Goal: Task Accomplishment & Management: Use online tool/utility

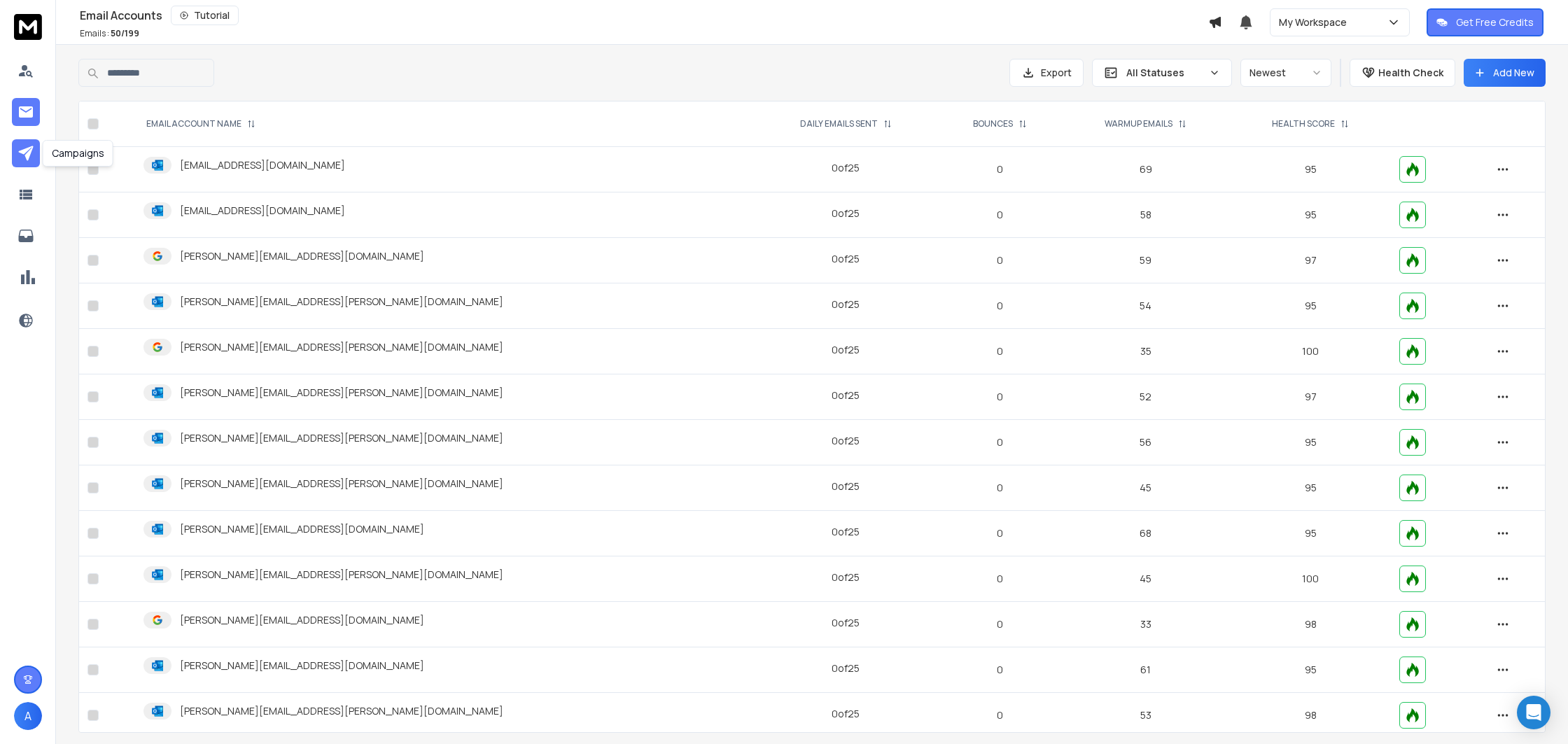
scroll to position [1, 0]
click at [26, 233] on icon at bounding box center [26, 236] width 17 height 17
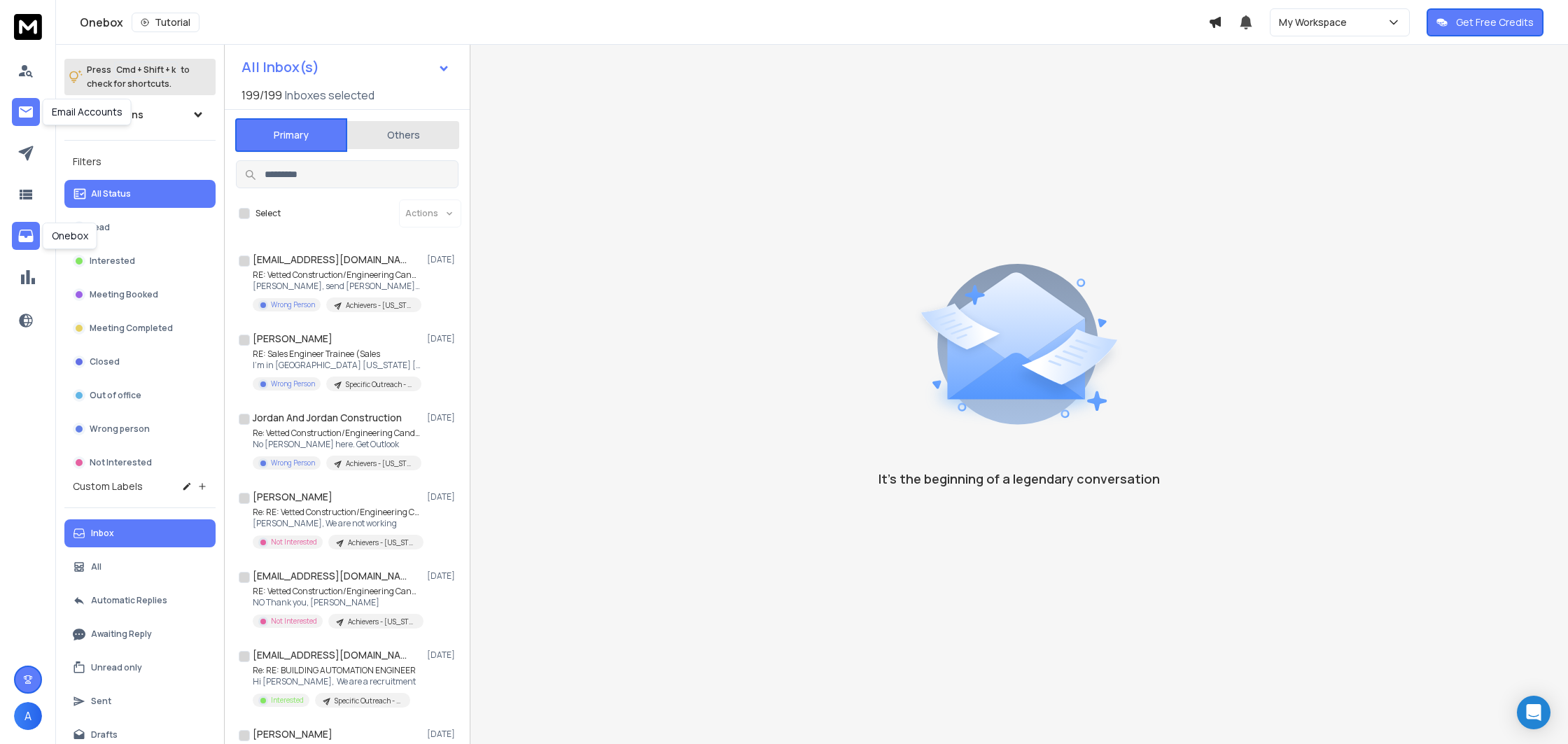
click at [34, 113] on link at bounding box center [26, 113] width 28 height 28
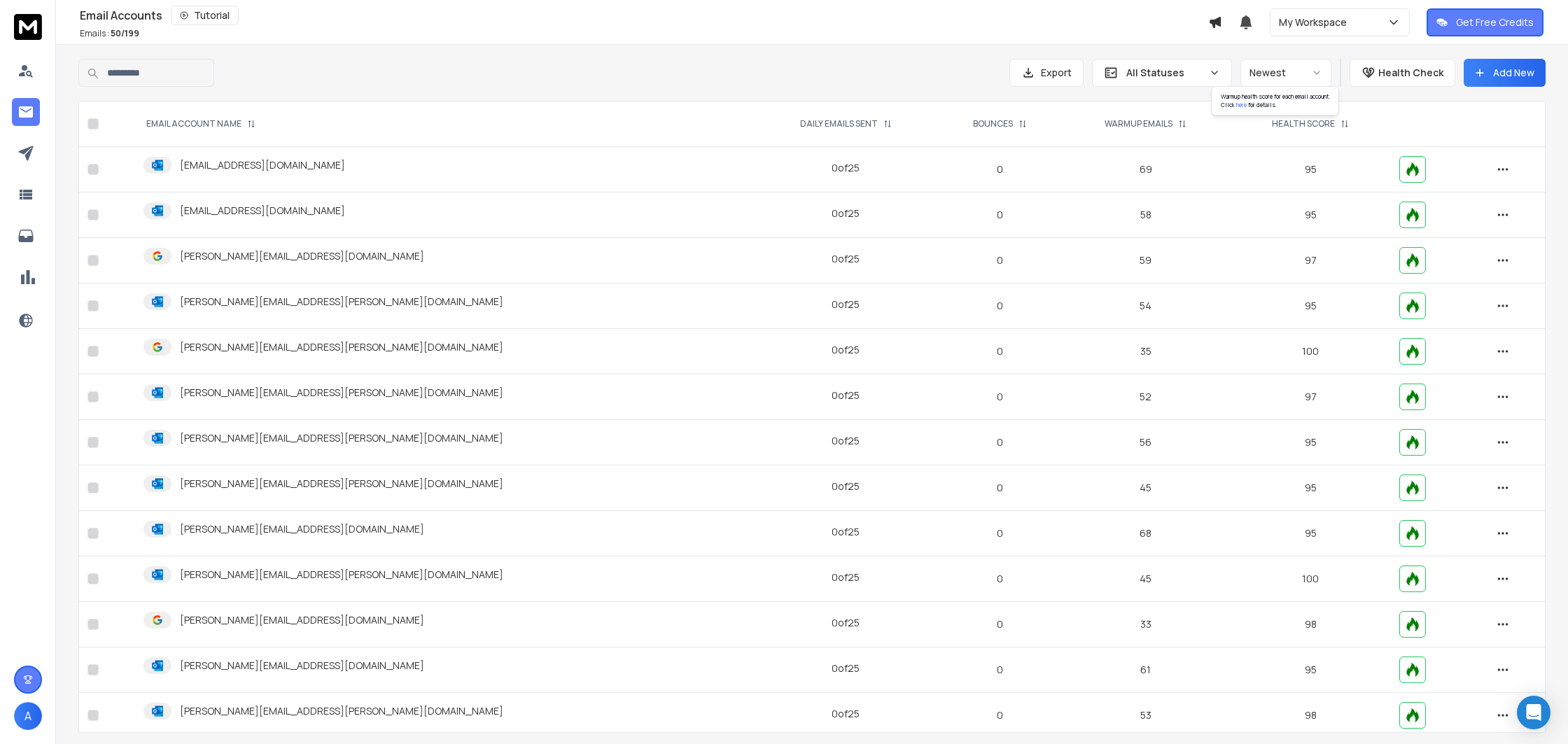
click at [1272, 123] on p "HEALTH SCORE" at bounding box center [1303, 124] width 63 height 11
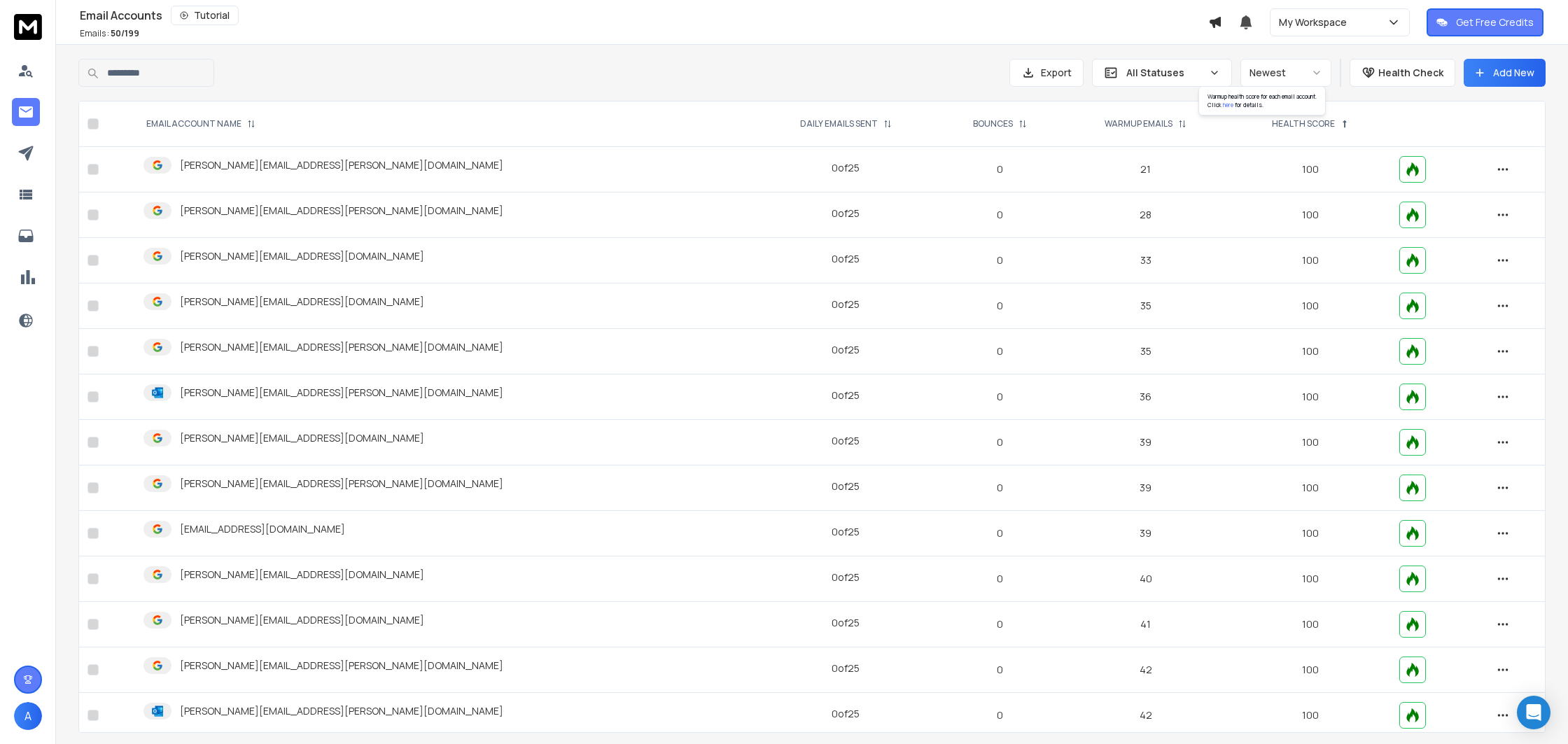
click at [1272, 123] on p "HEALTH SCORE" at bounding box center [1303, 124] width 63 height 11
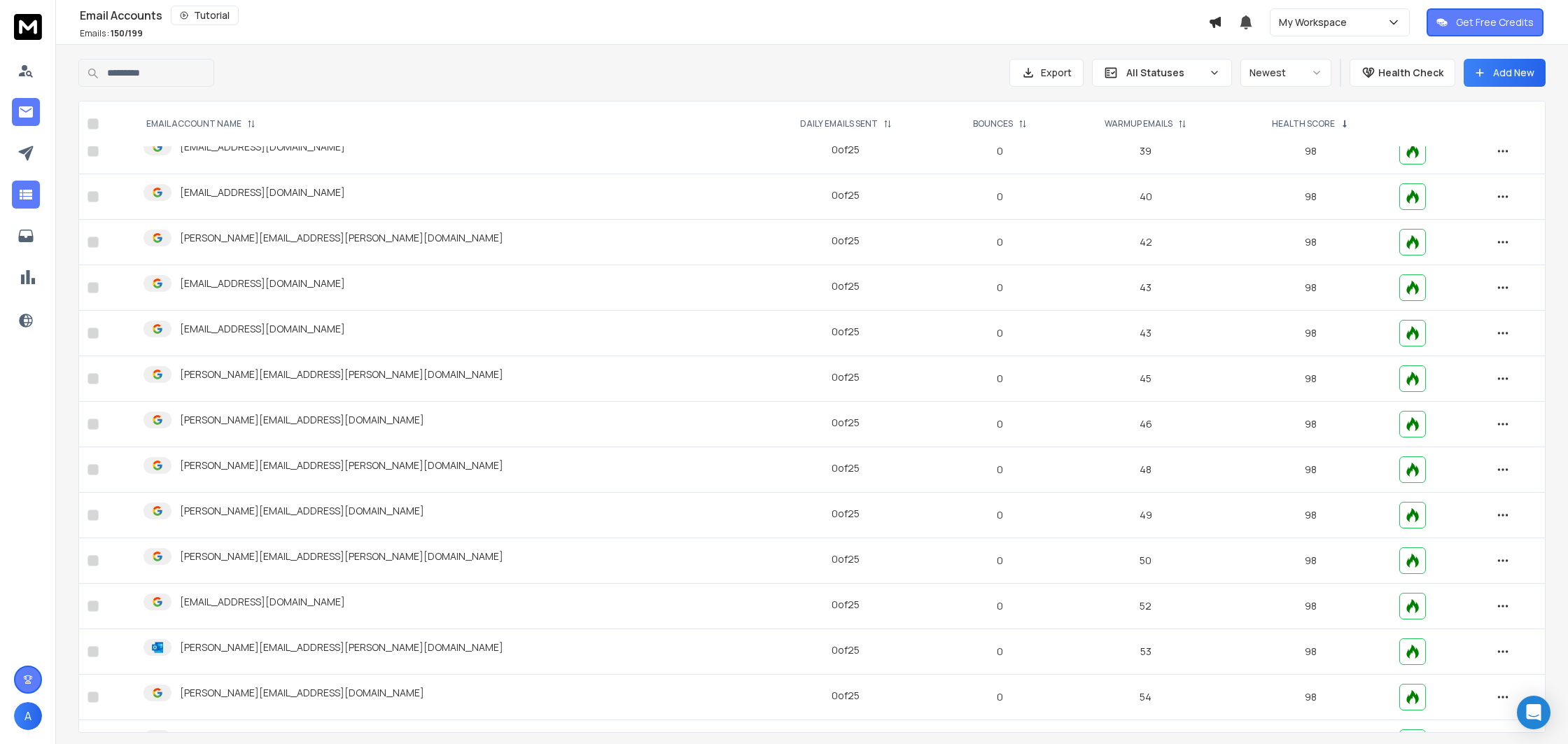
scroll to position [5847, 0]
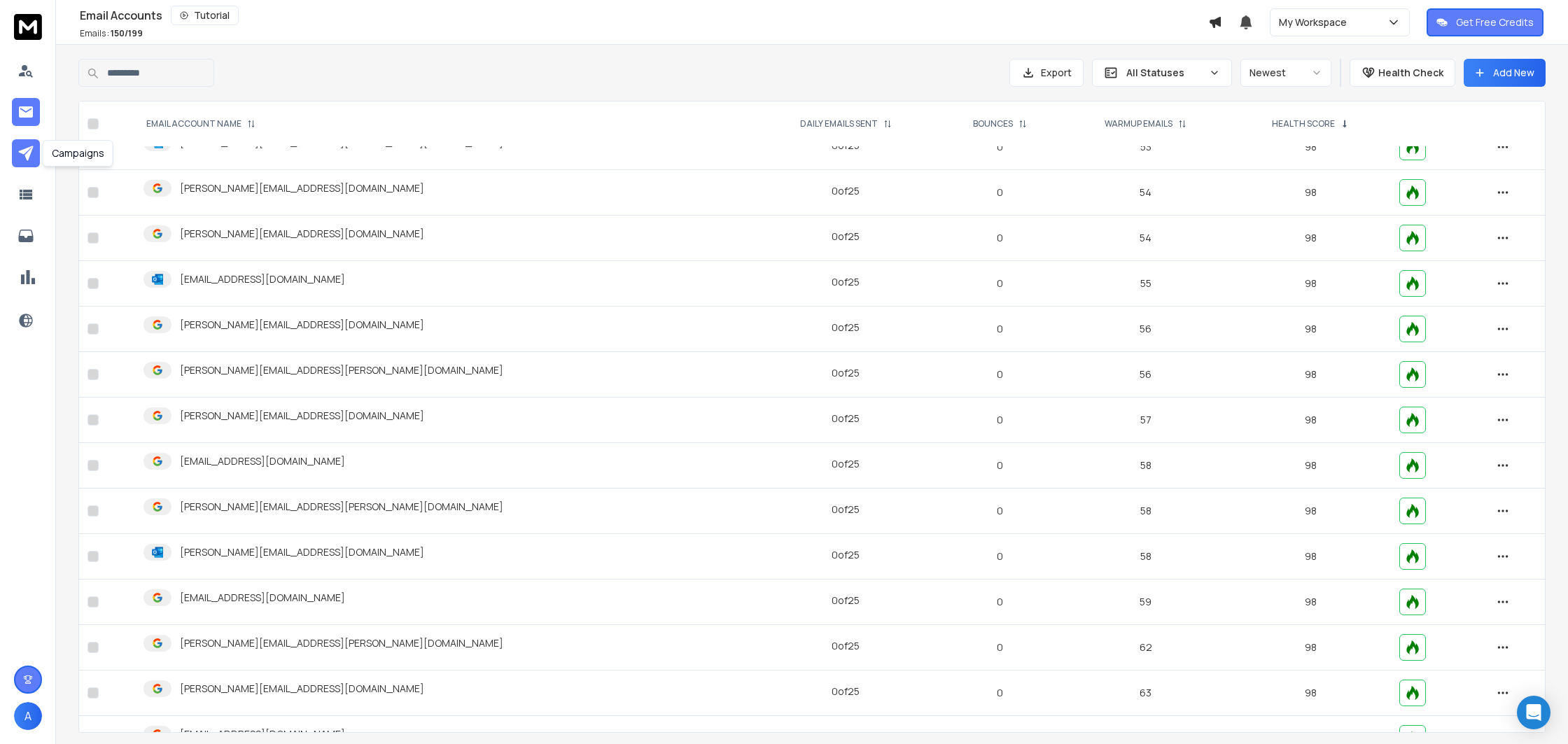
click at [23, 154] on icon at bounding box center [26, 153] width 17 height 17
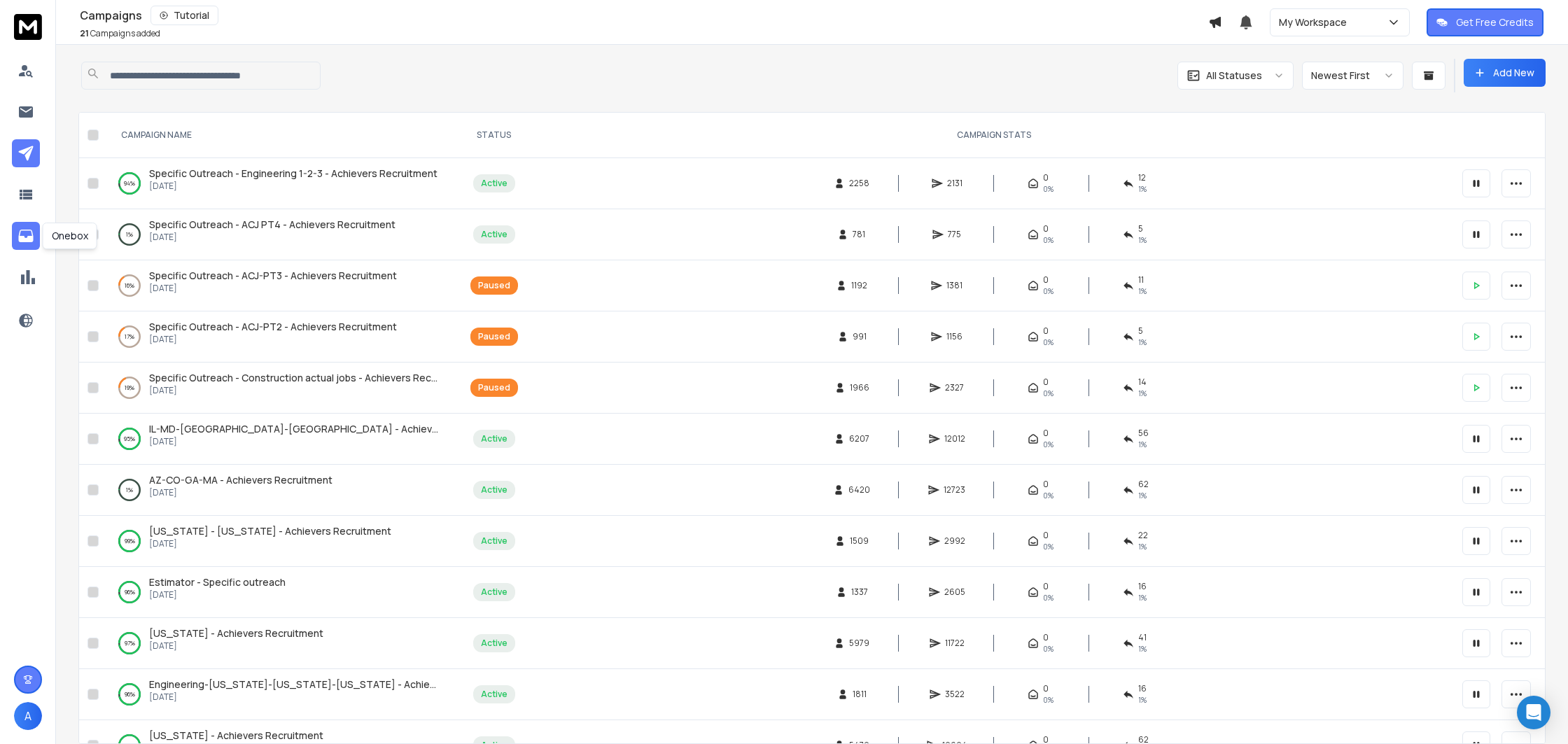
click at [33, 235] on link at bounding box center [26, 236] width 28 height 28
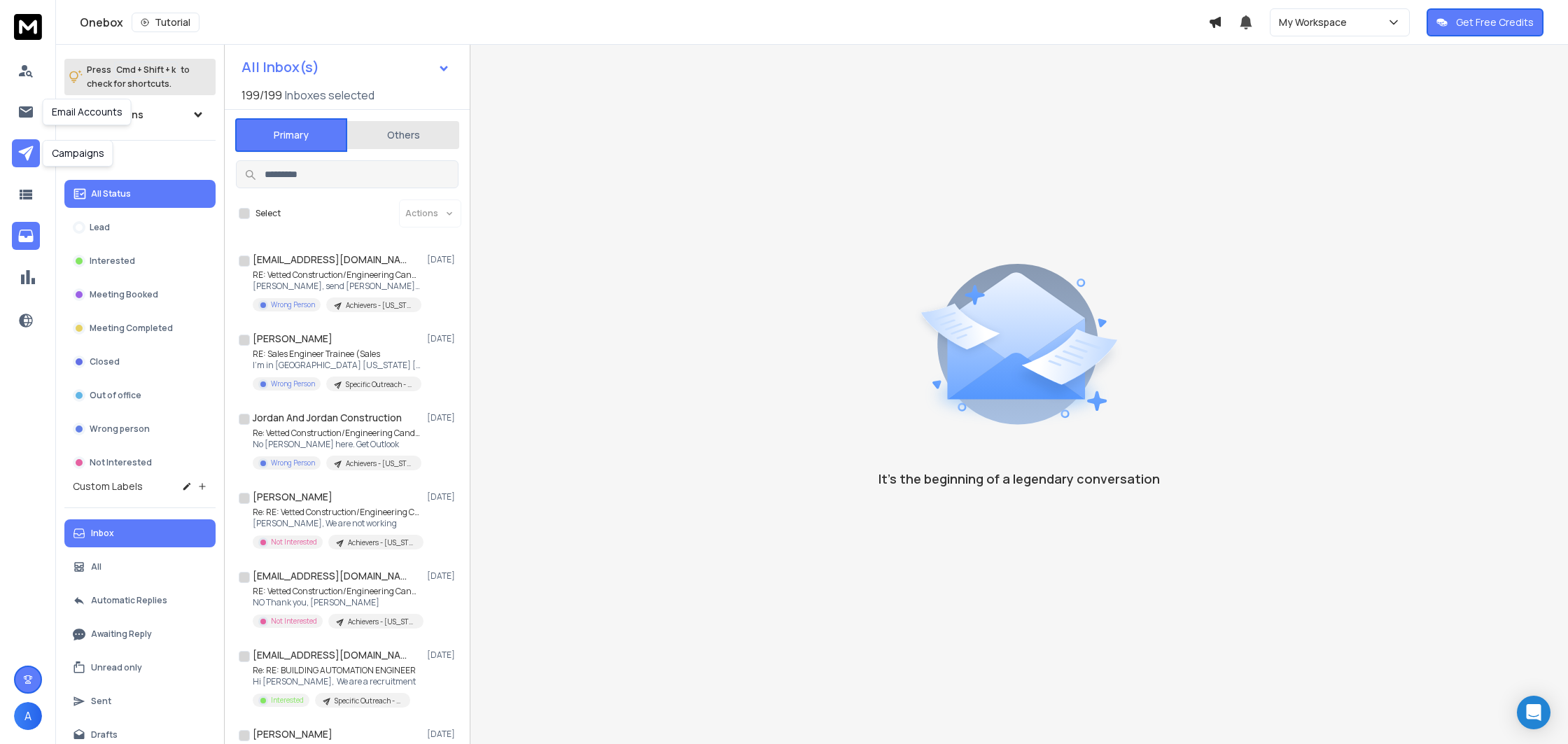
click at [33, 141] on link at bounding box center [26, 153] width 28 height 28
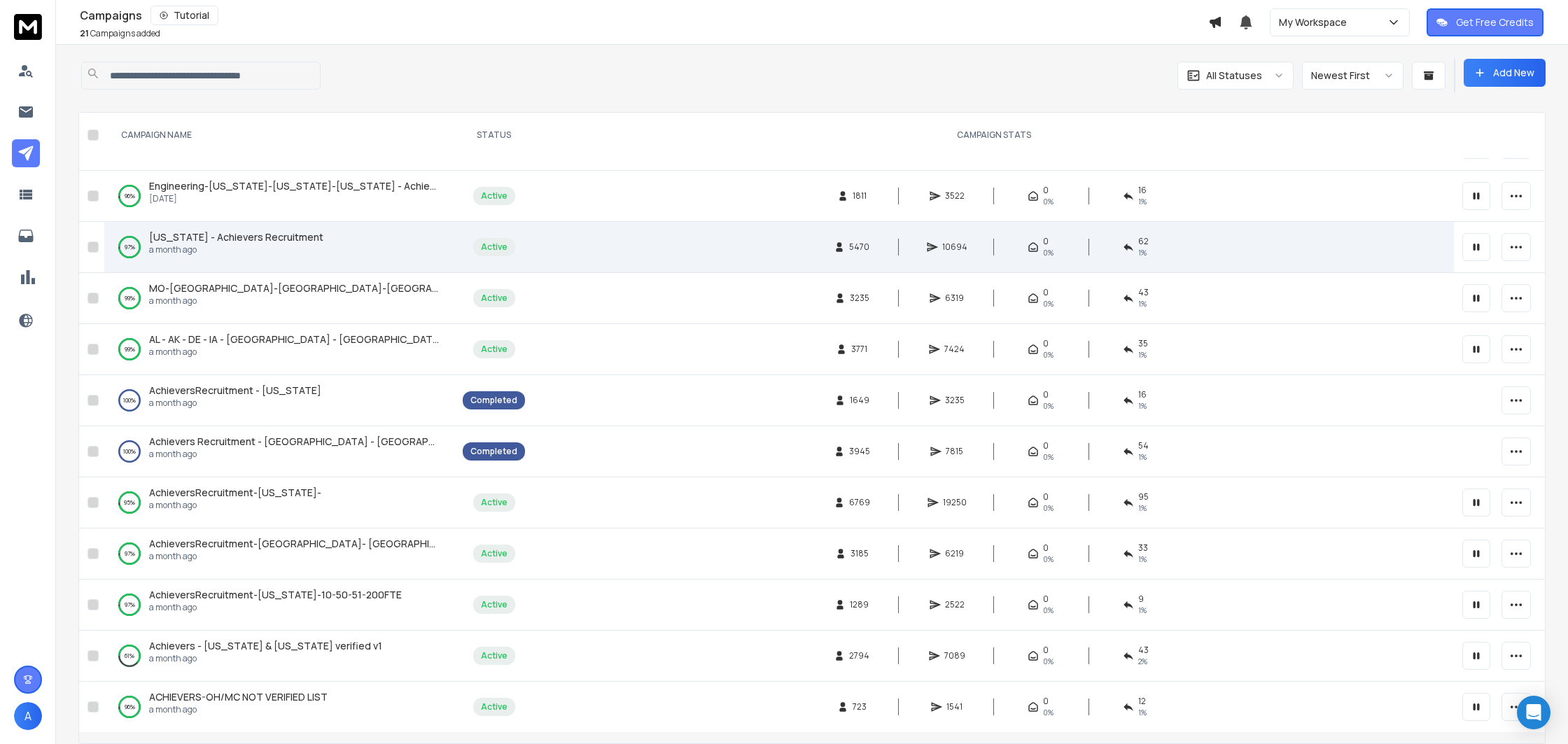
scroll to position [1, 0]
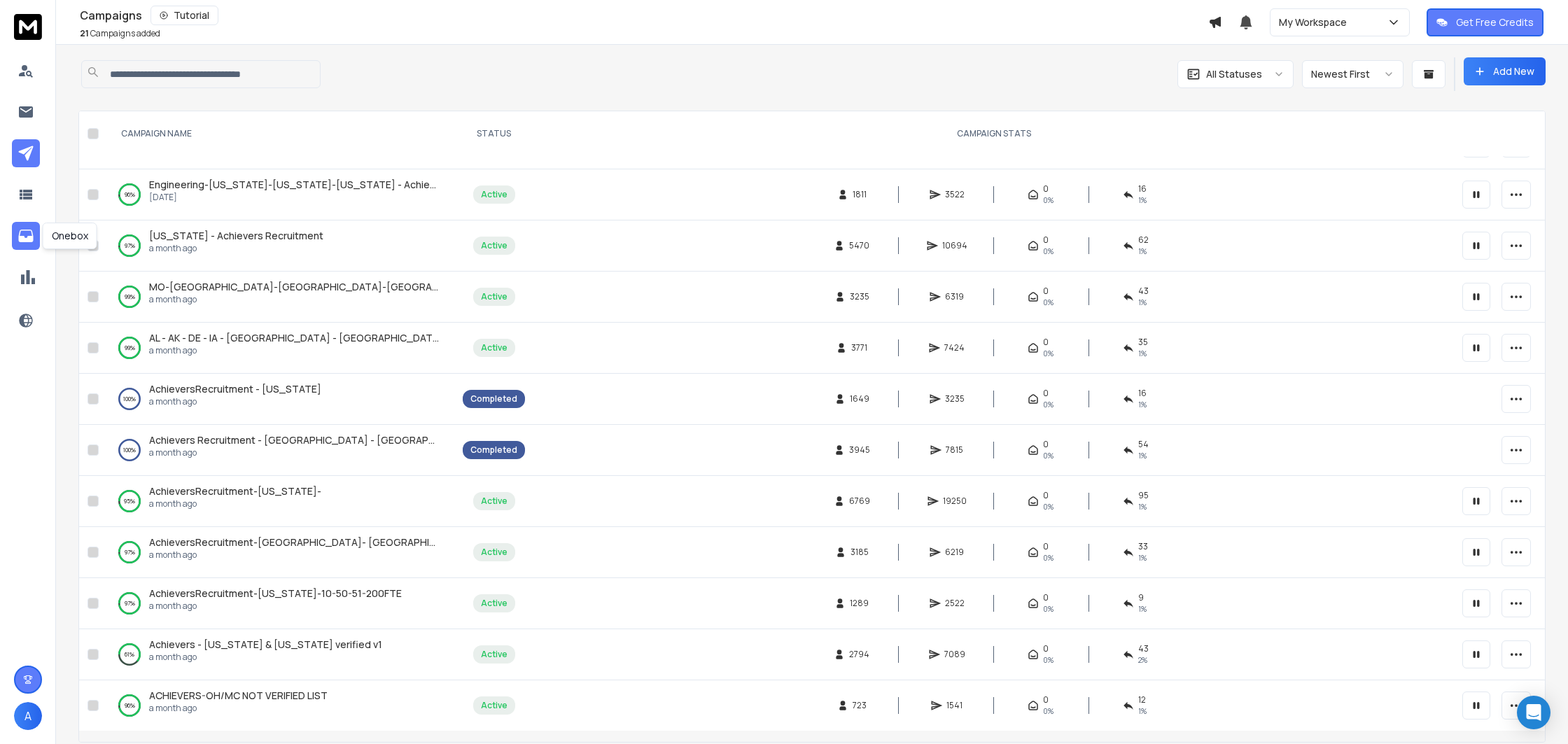
click at [18, 239] on icon at bounding box center [26, 236] width 15 height 12
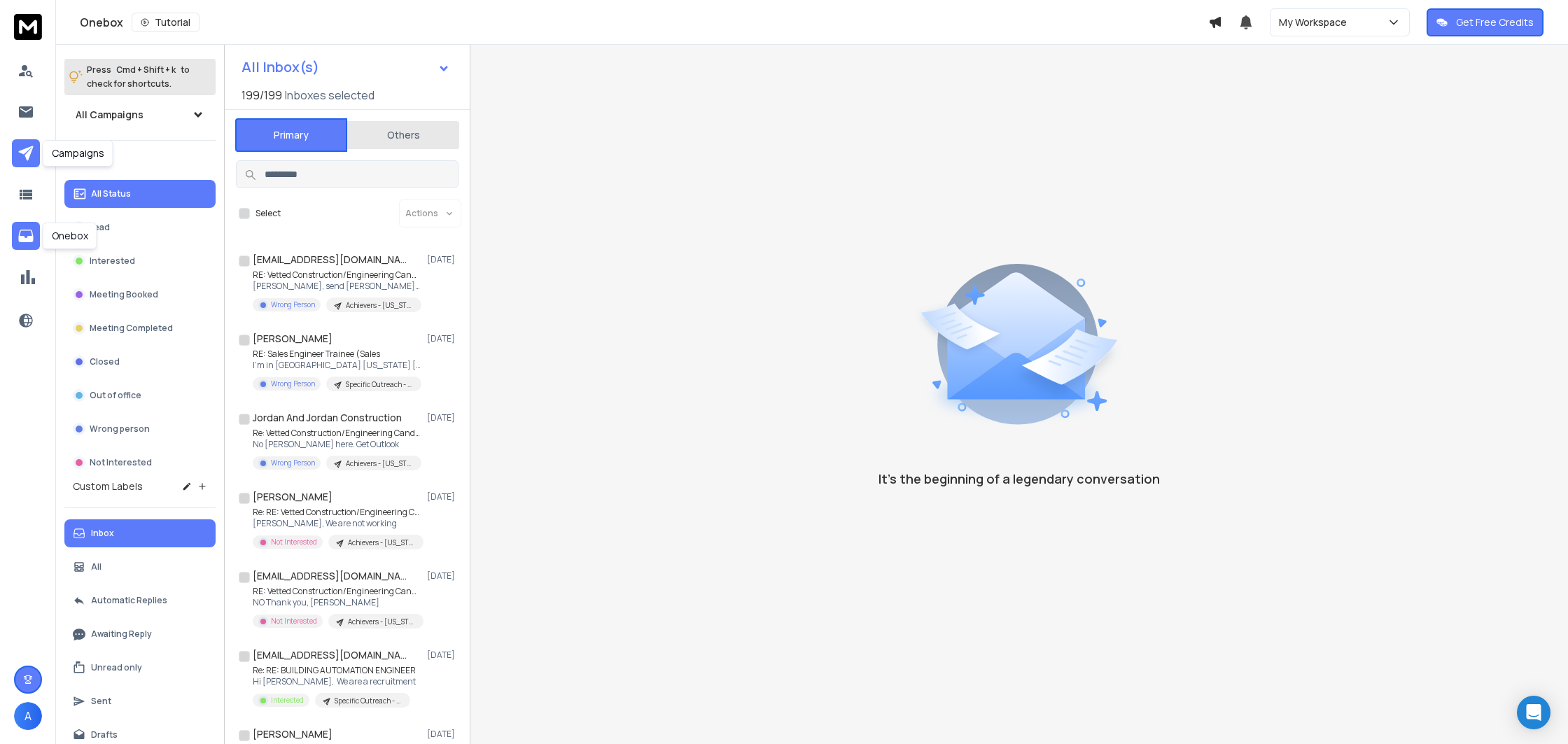
click at [23, 141] on link at bounding box center [26, 153] width 28 height 28
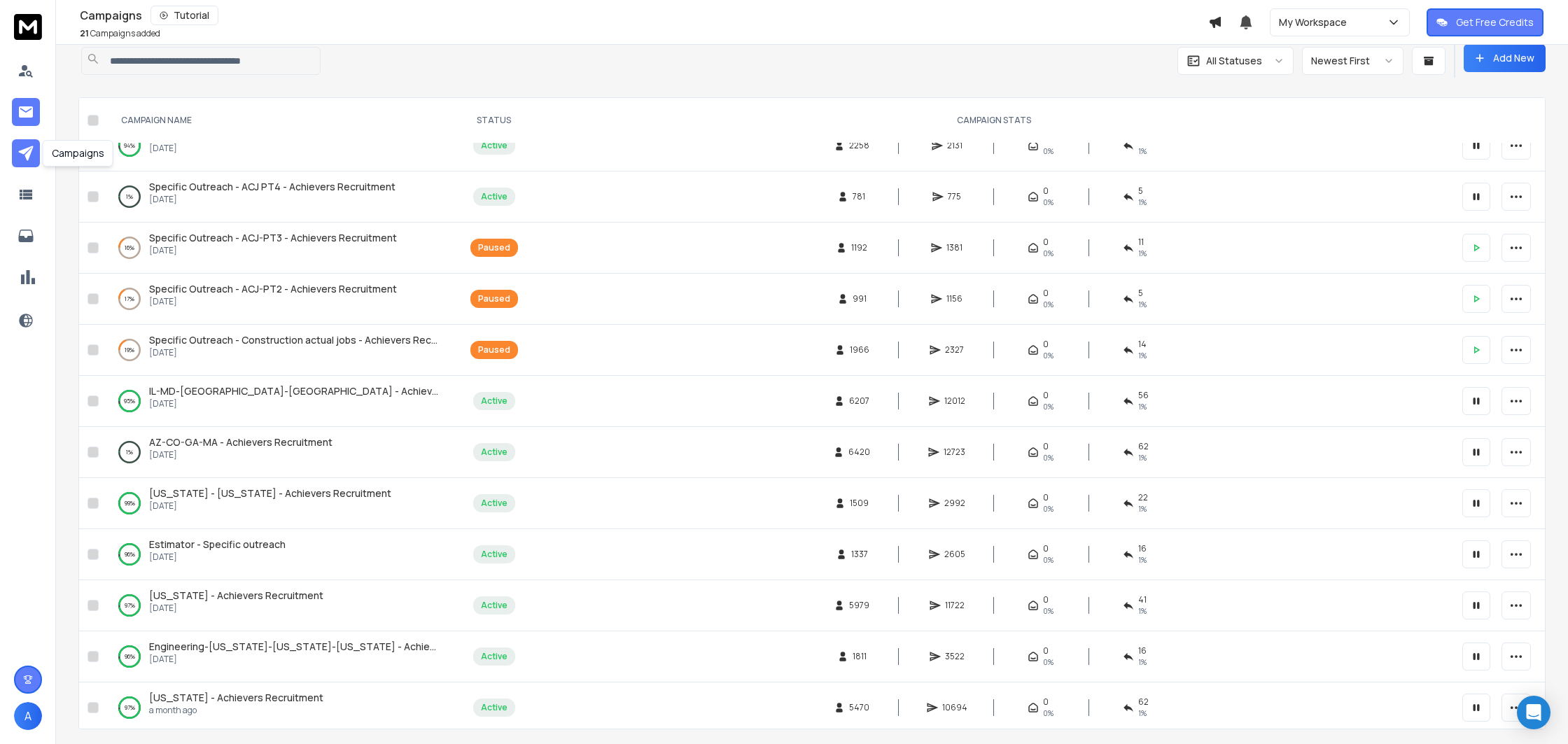
scroll to position [16, 0]
drag, startPoint x: 31, startPoint y: 116, endPoint x: 912, endPoint y: 7, distance: 887.7
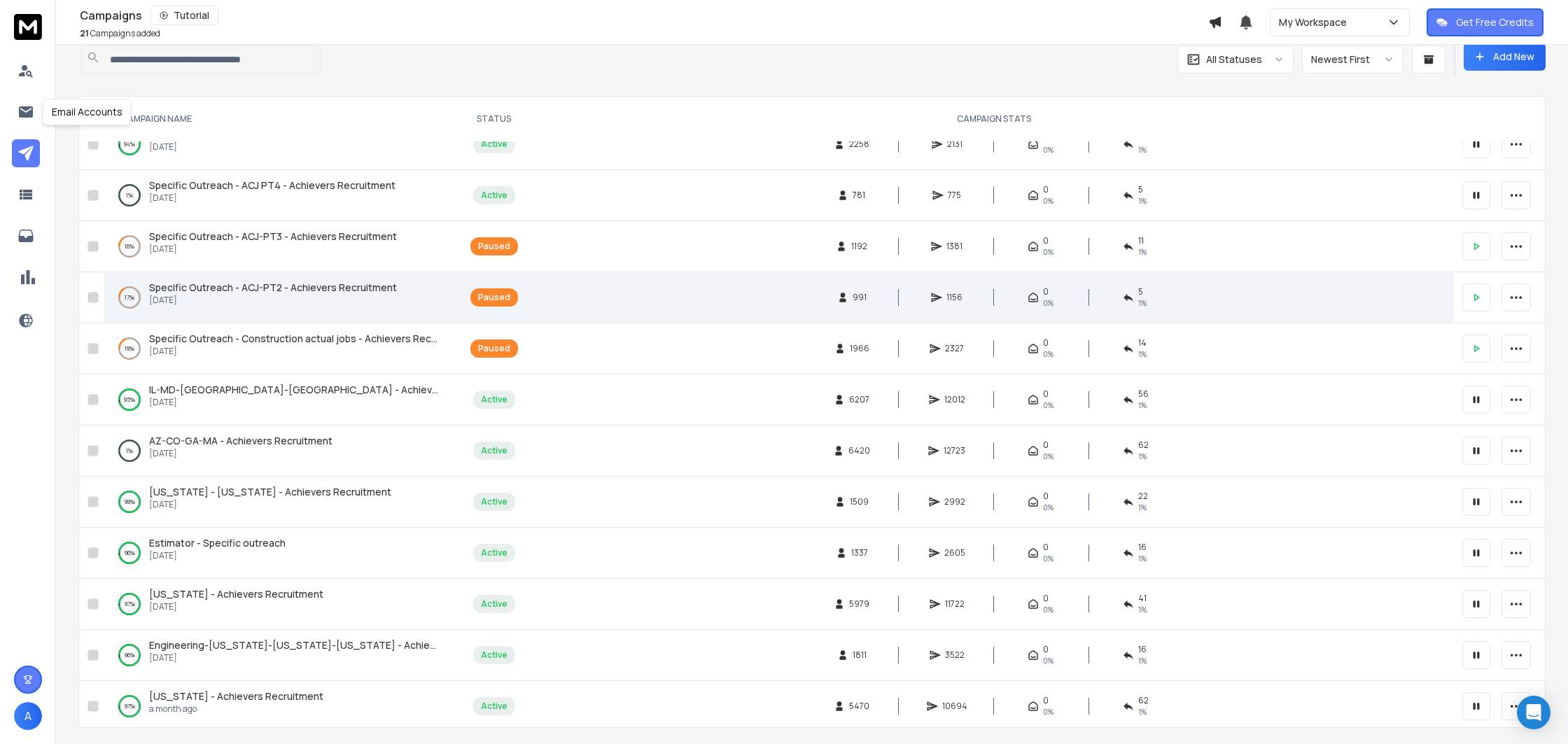
scroll to position [0, 0]
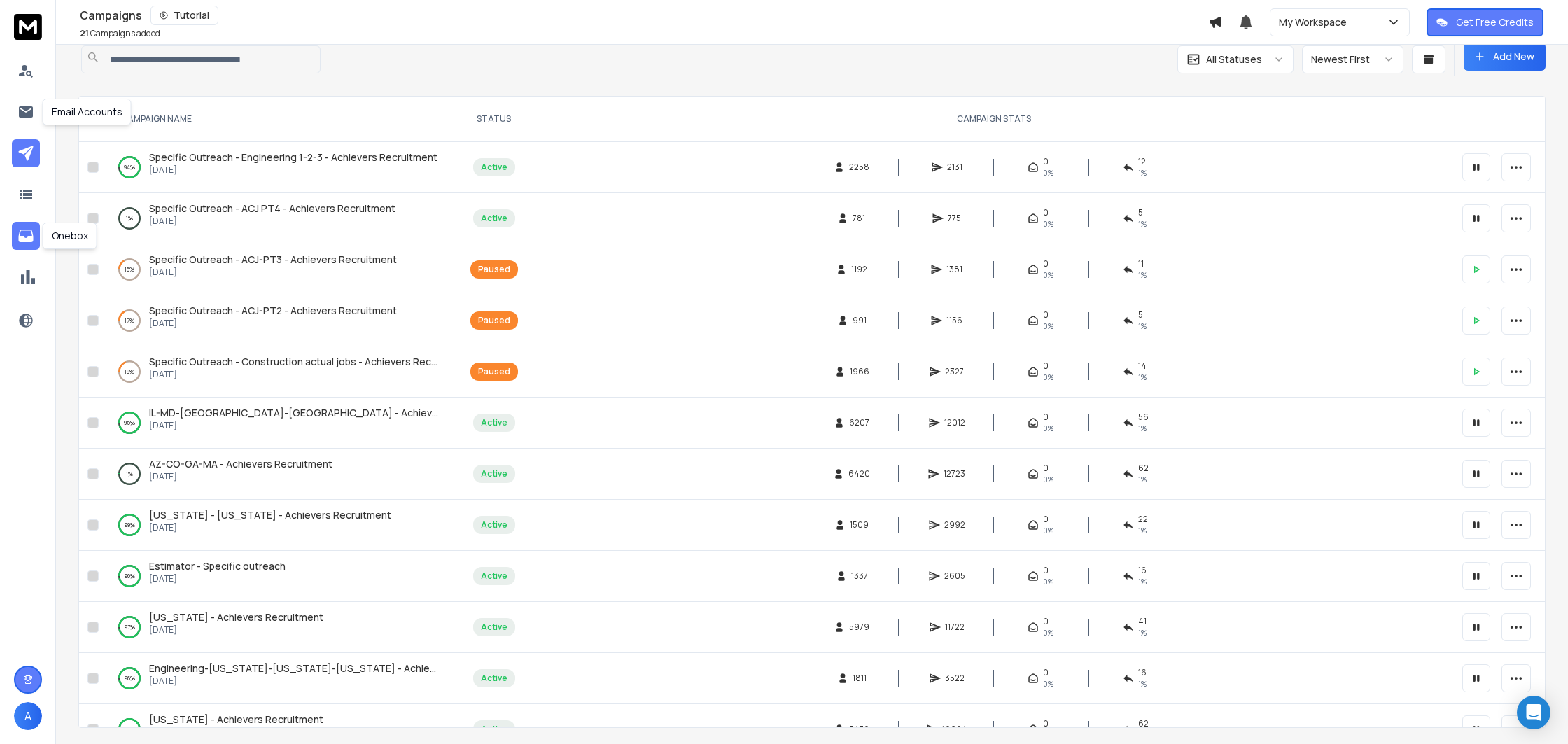
click at [17, 239] on icon at bounding box center [26, 236] width 17 height 17
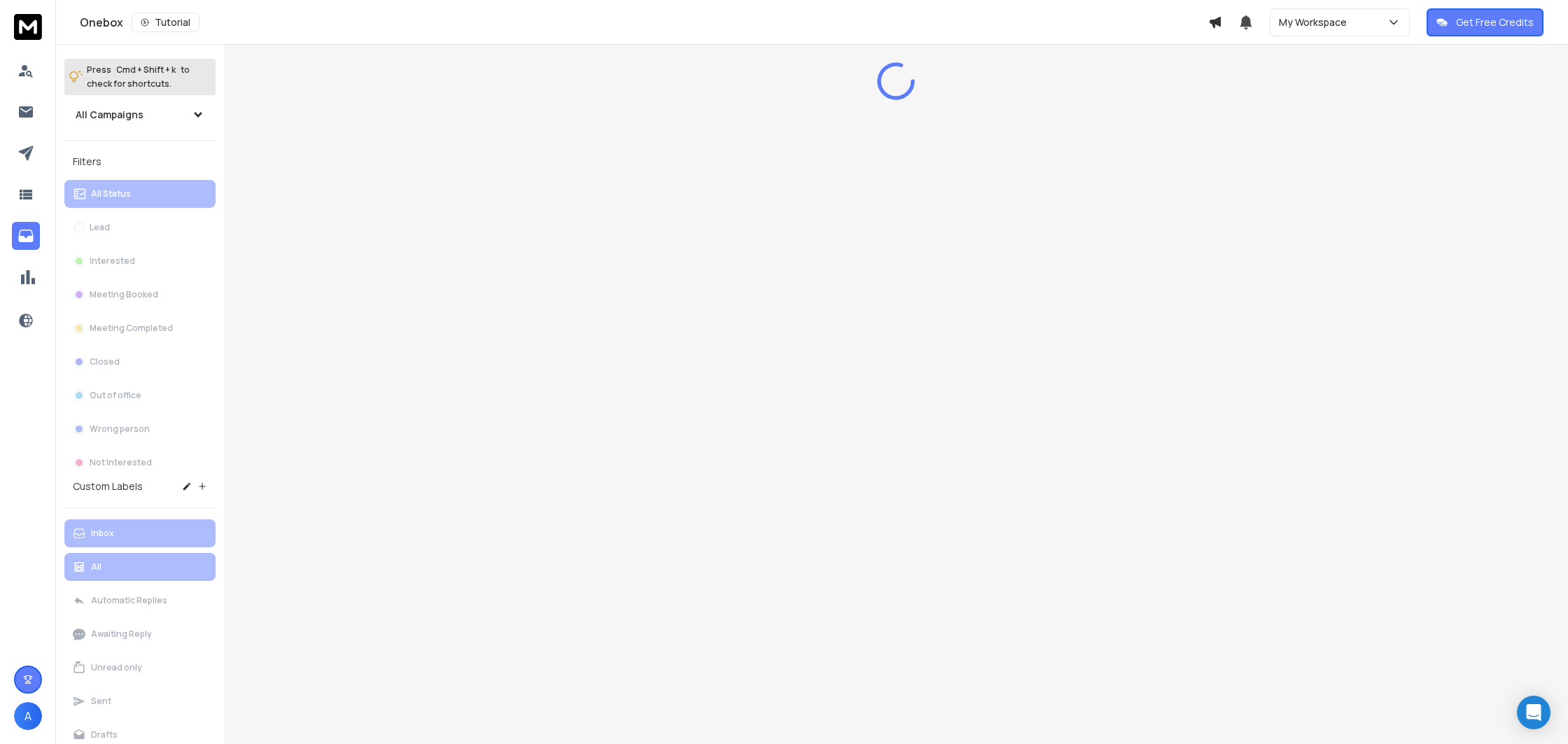
click at [146, 569] on div "Inbox All Automatic Replies Awaiting Reply Unread only Sent Drafts Archive" at bounding box center [140, 651] width 151 height 263
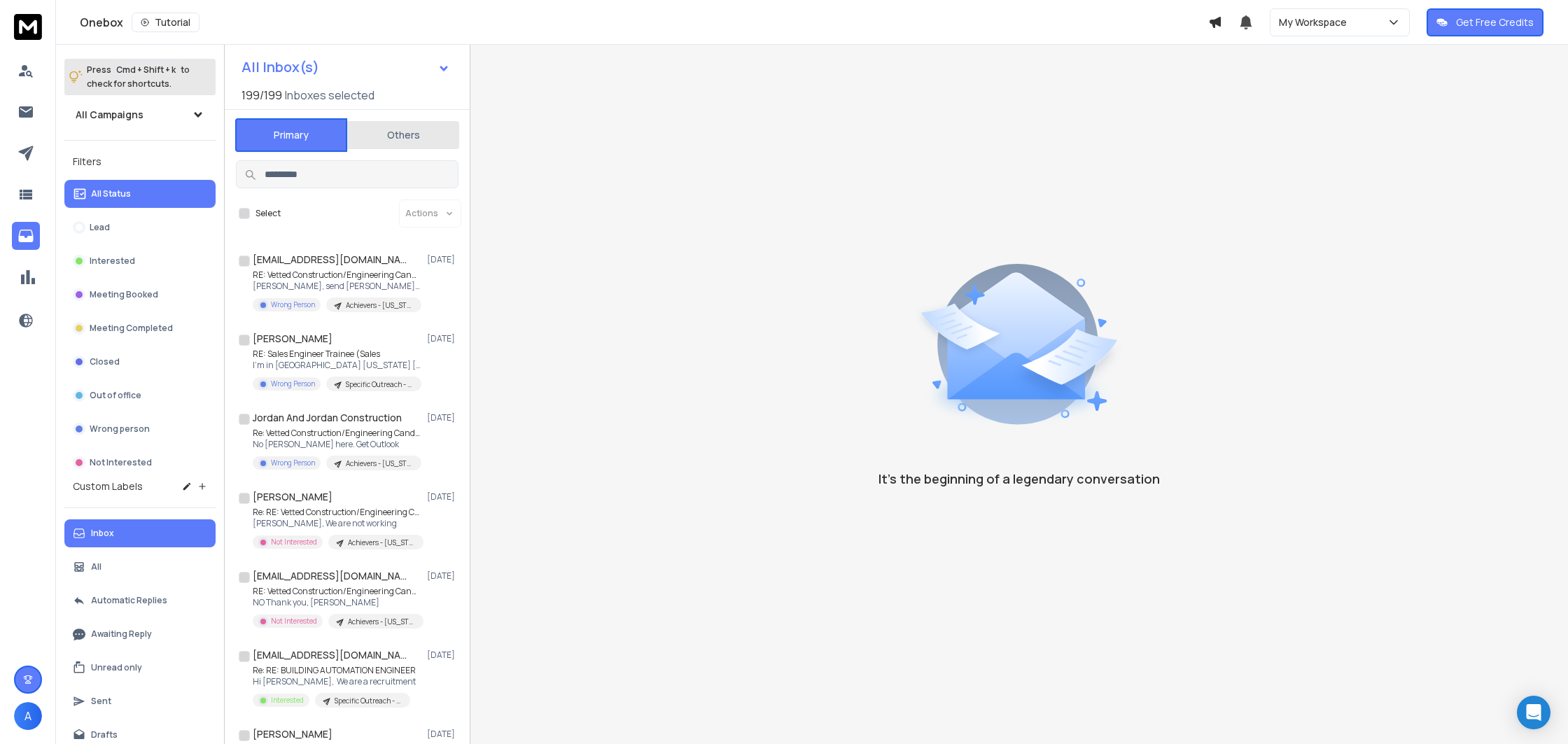
click at [146, 569] on button "All" at bounding box center [140, 567] width 151 height 28
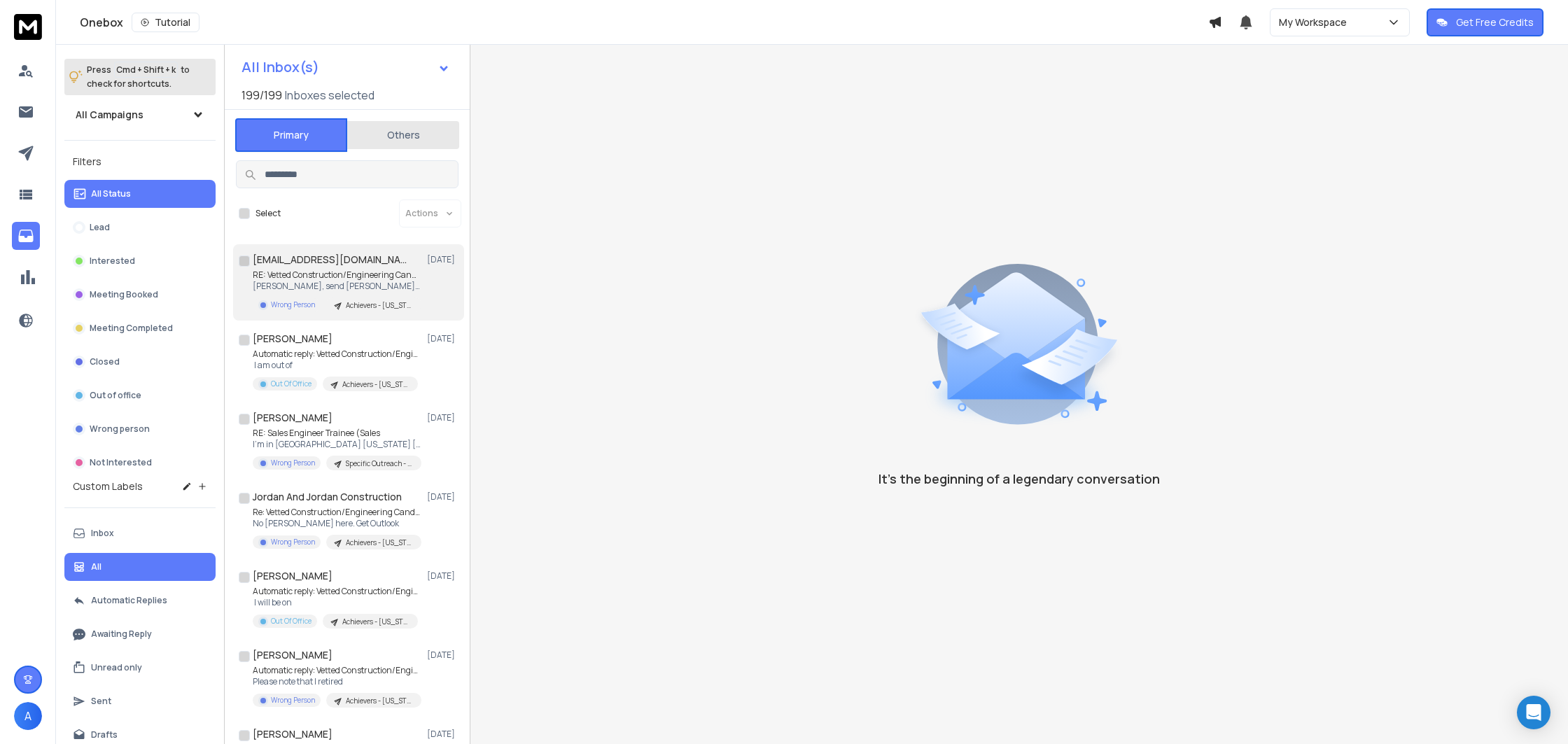
click at [399, 278] on p "RE: Vetted Construction/Engineering Candidates Available" at bounding box center [336, 275] width 167 height 11
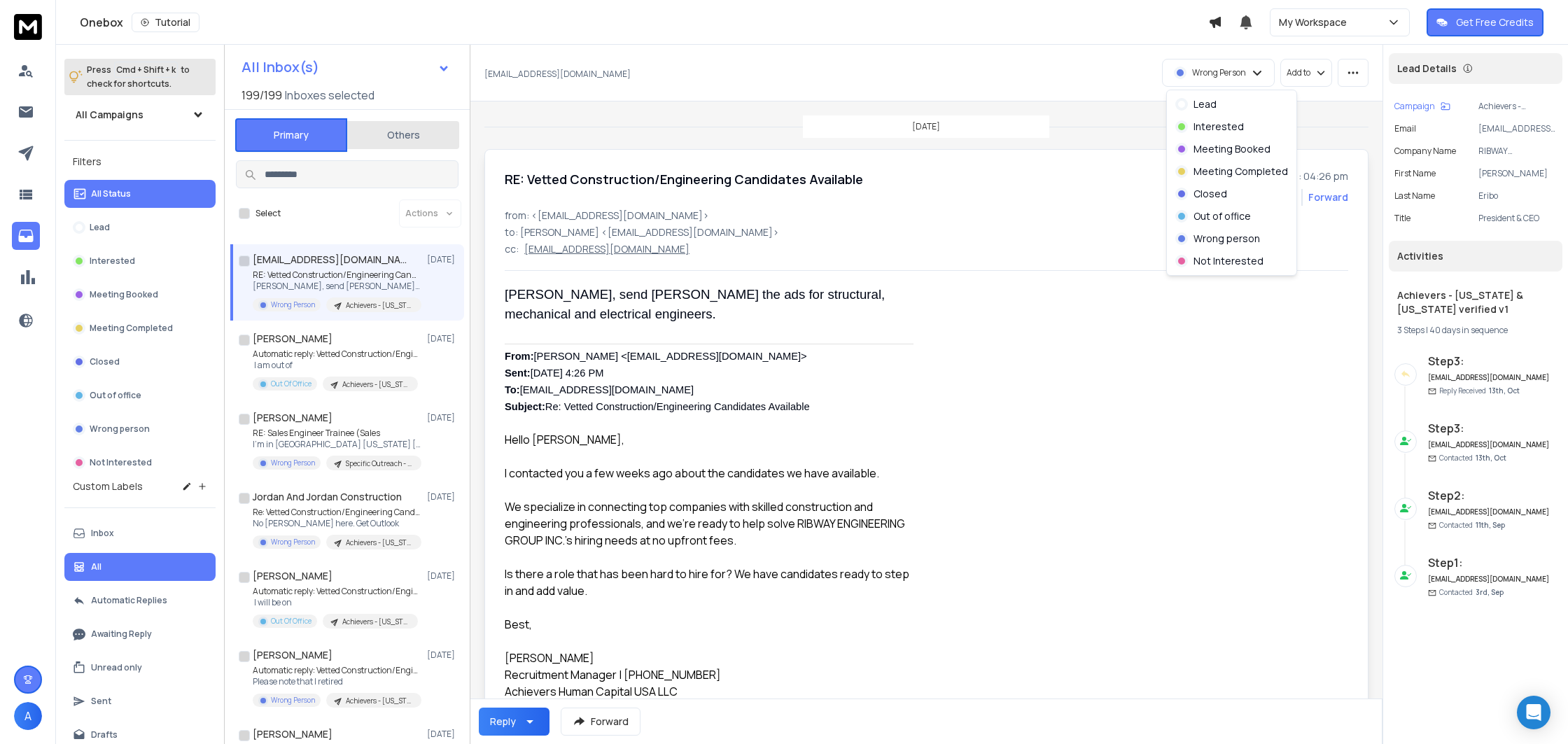
click at [1186, 71] on div at bounding box center [1179, 72] width 12 height 12
click at [1227, 125] on p "Interested" at bounding box center [1218, 126] width 50 height 14
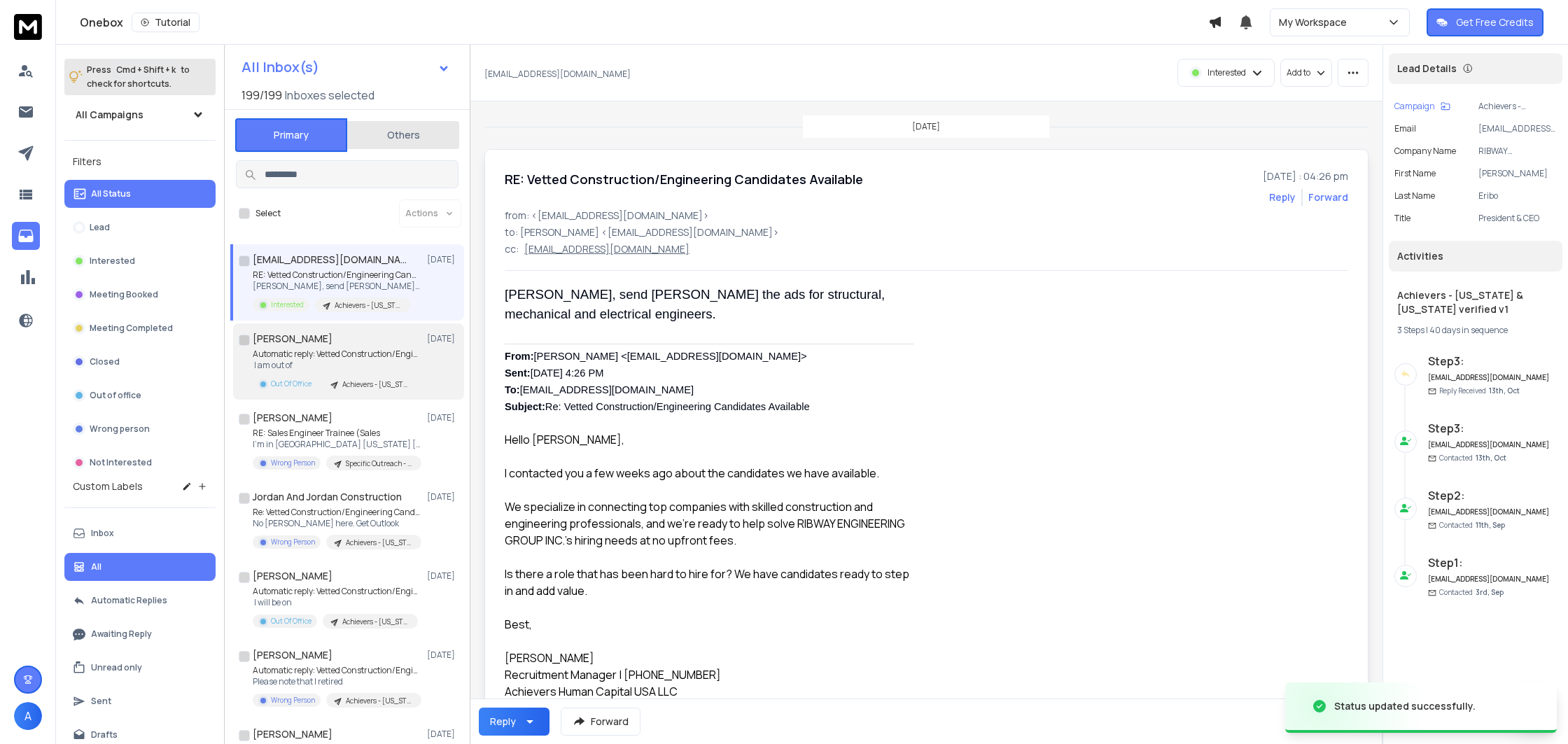
click at [374, 341] on div "Paul Needham 13 Oct" at bounding box center [355, 339] width 205 height 14
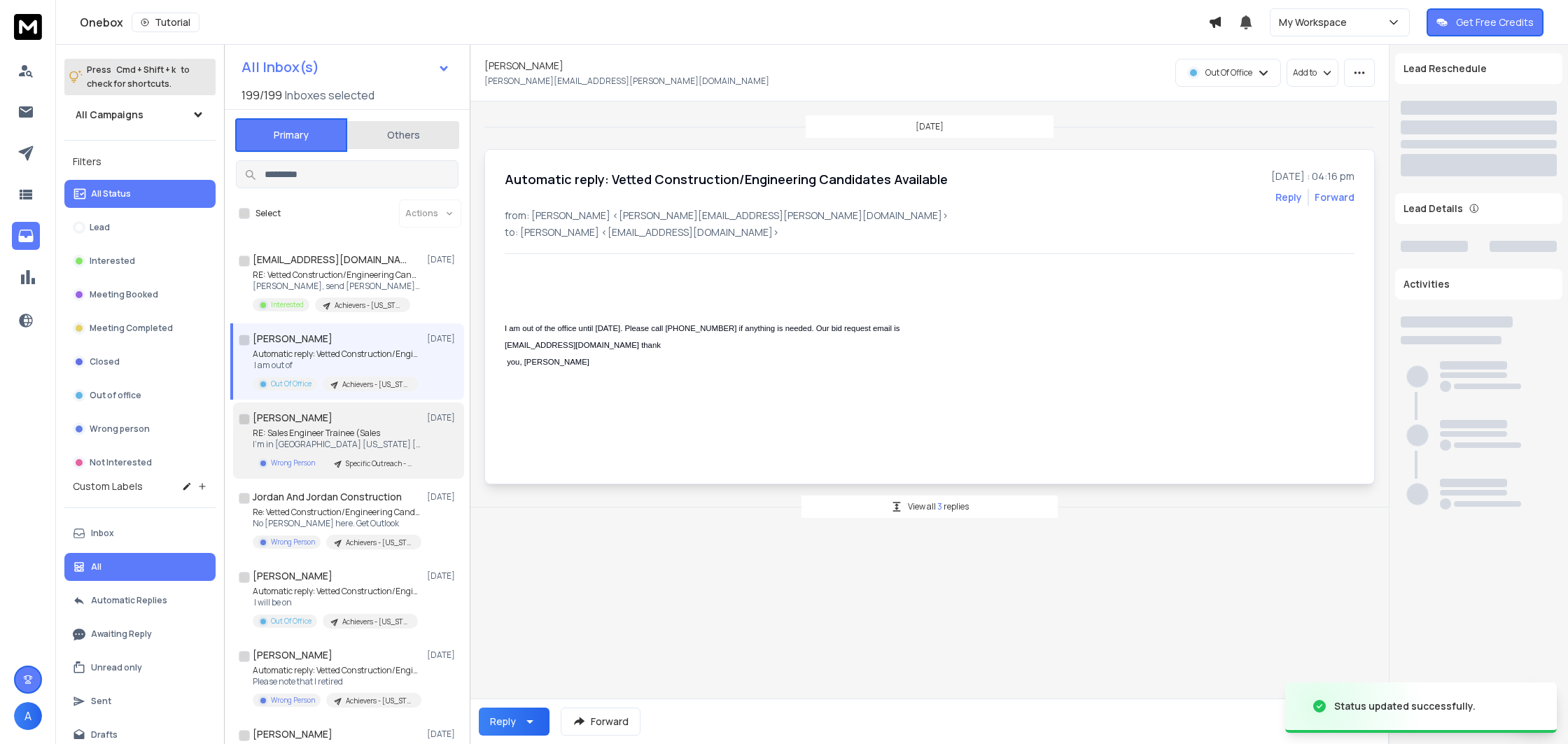
click at [357, 432] on p "RE: Sales Engineer Trainee (Sales" at bounding box center [336, 434] width 167 height 11
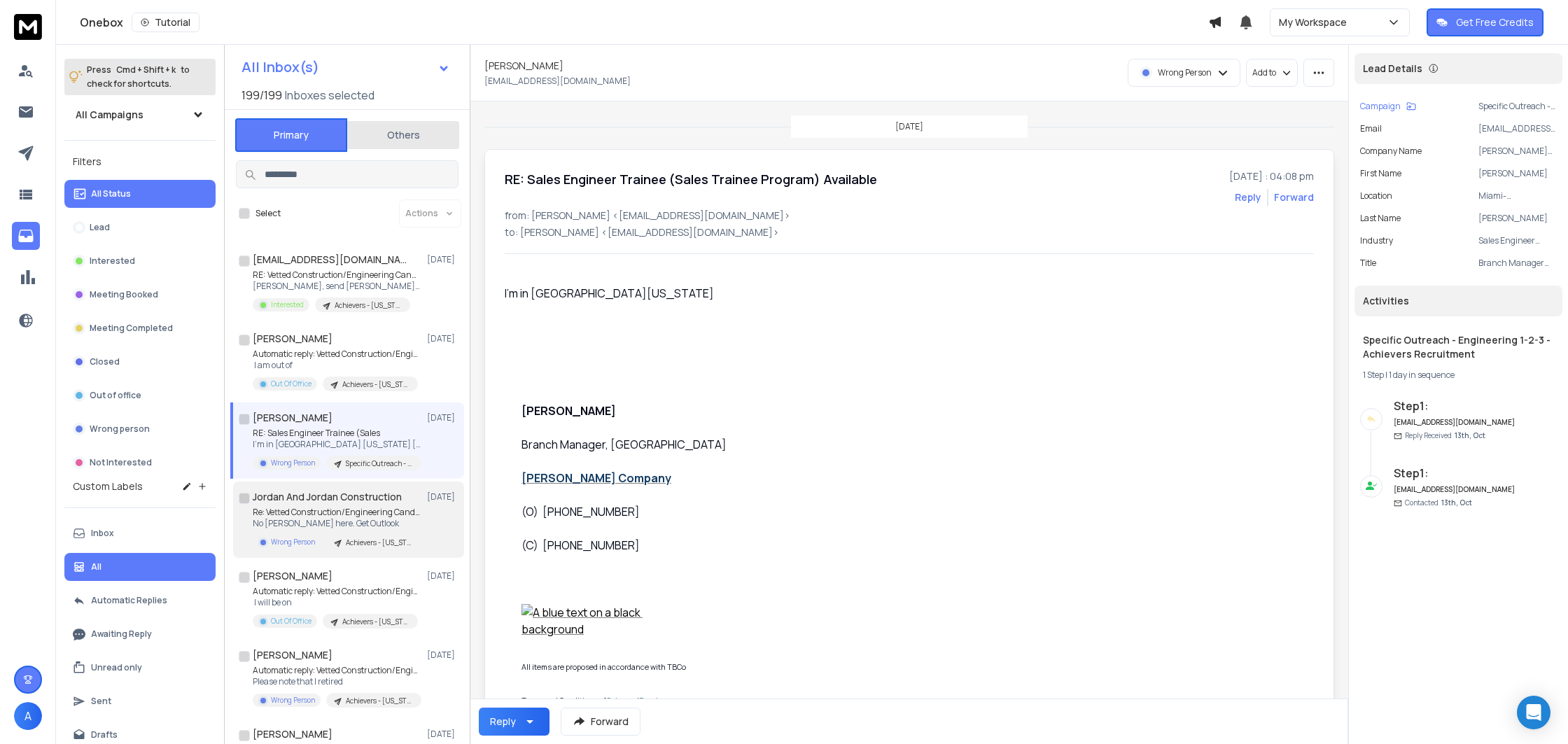
click at [369, 504] on div "Jordan And Jordan Construction 13 Oct Re: Vetted Construction/Engineering Candi…" at bounding box center [355, 520] width 205 height 60
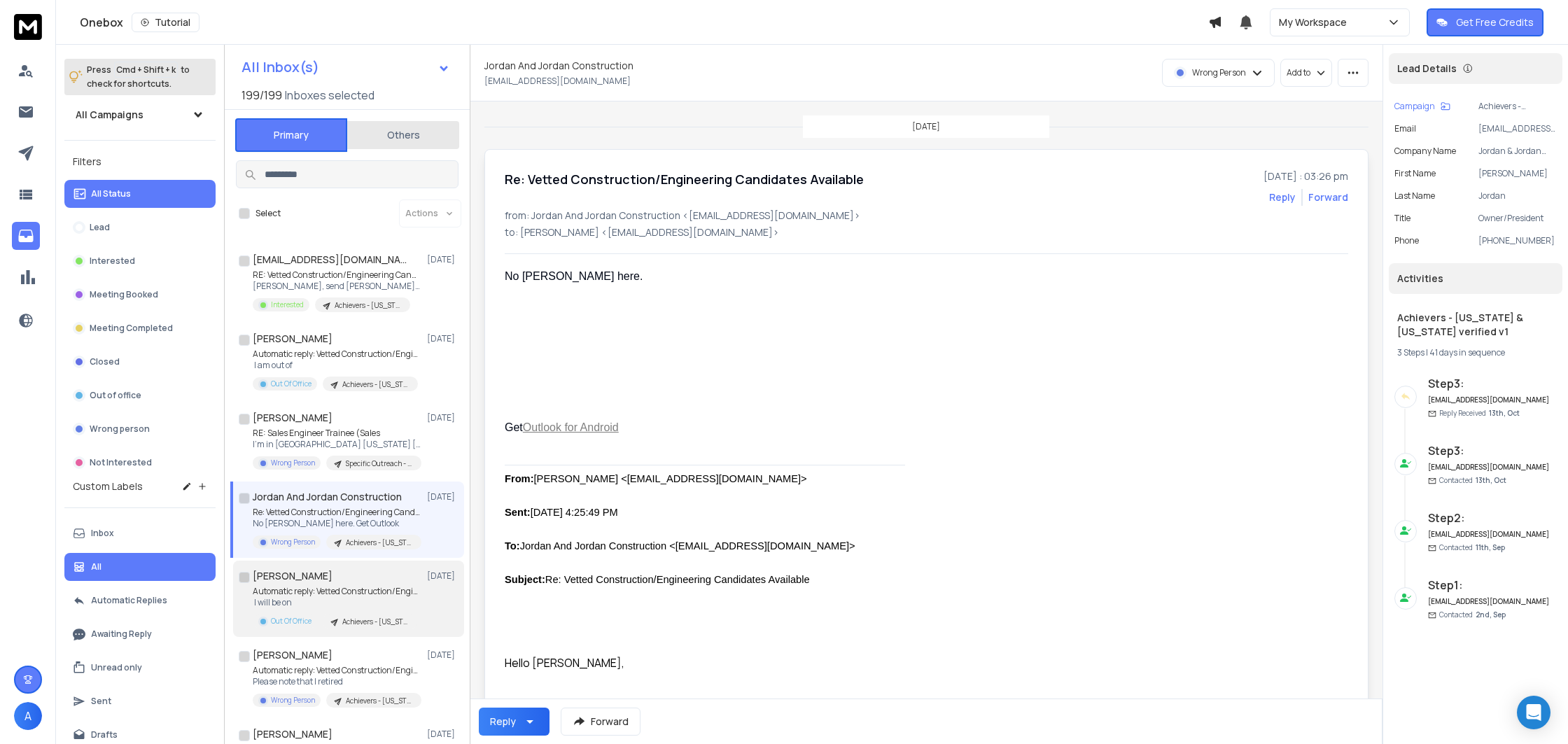
click at [369, 566] on div "Al Pennington 13 Oct Automatic reply: Vetted Construction/Engineering Candidate…" at bounding box center [348, 598] width 231 height 77
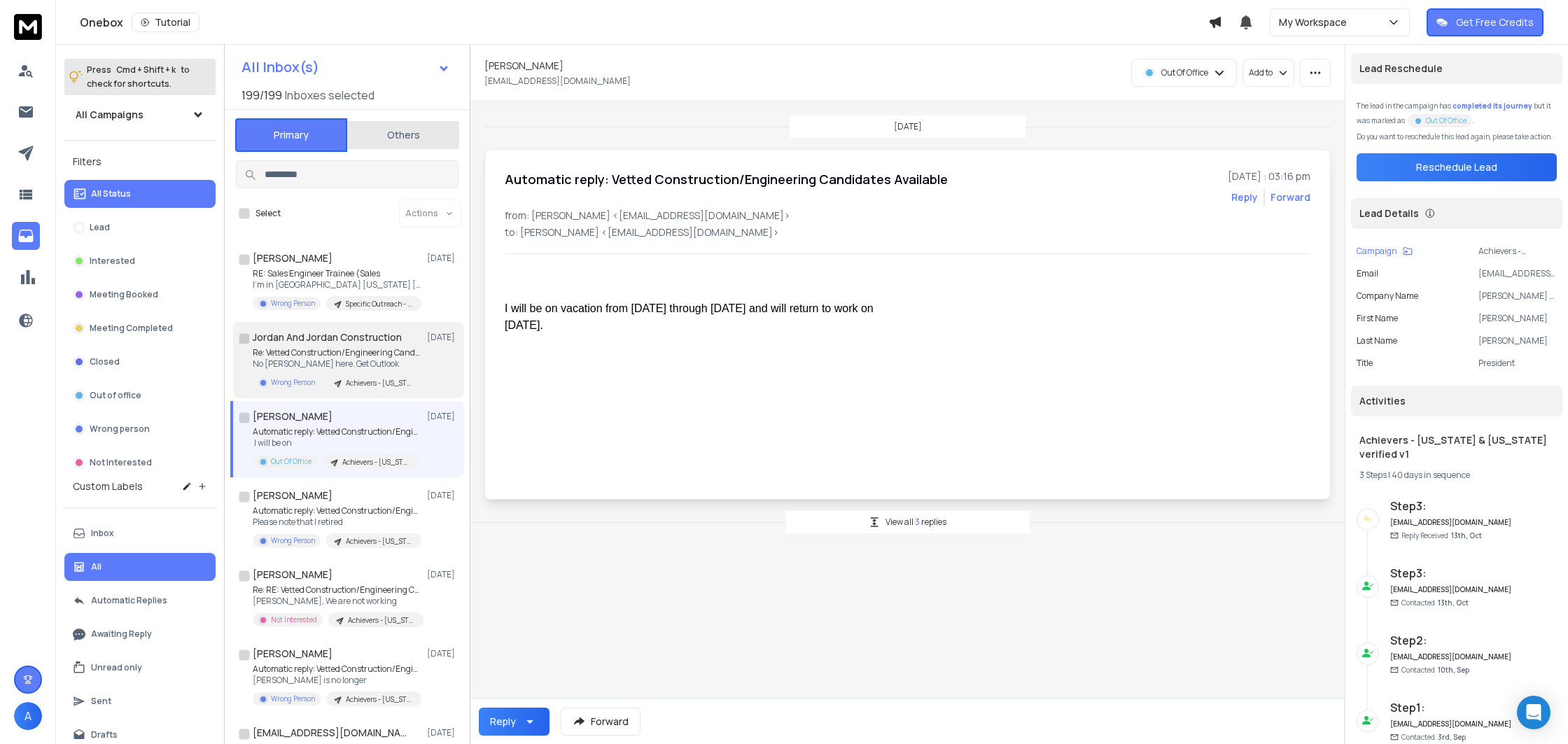
scroll to position [186, 0]
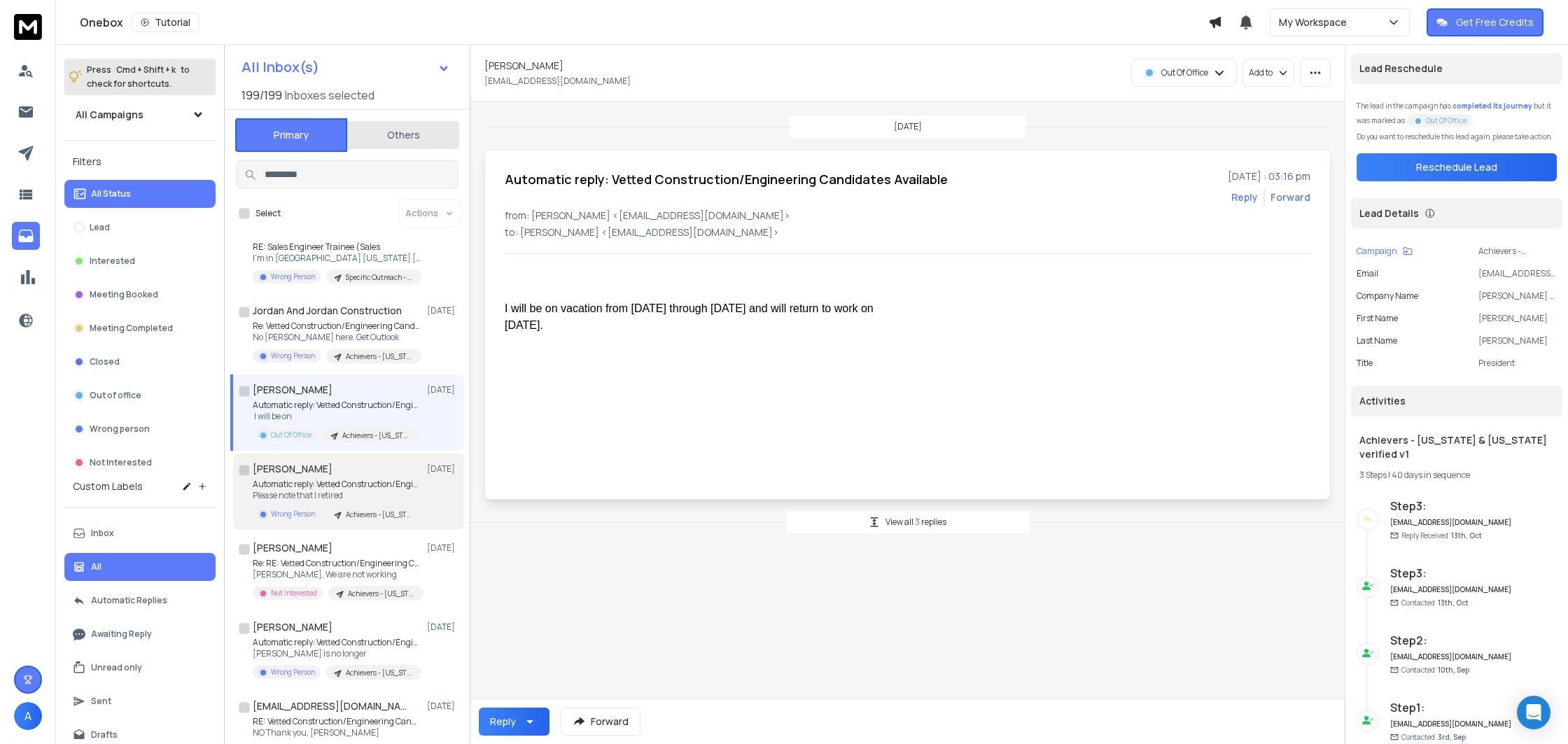
click at [369, 480] on p "Automatic reply: Vetted Construction/Engineering Candidates" at bounding box center [336, 485] width 167 height 11
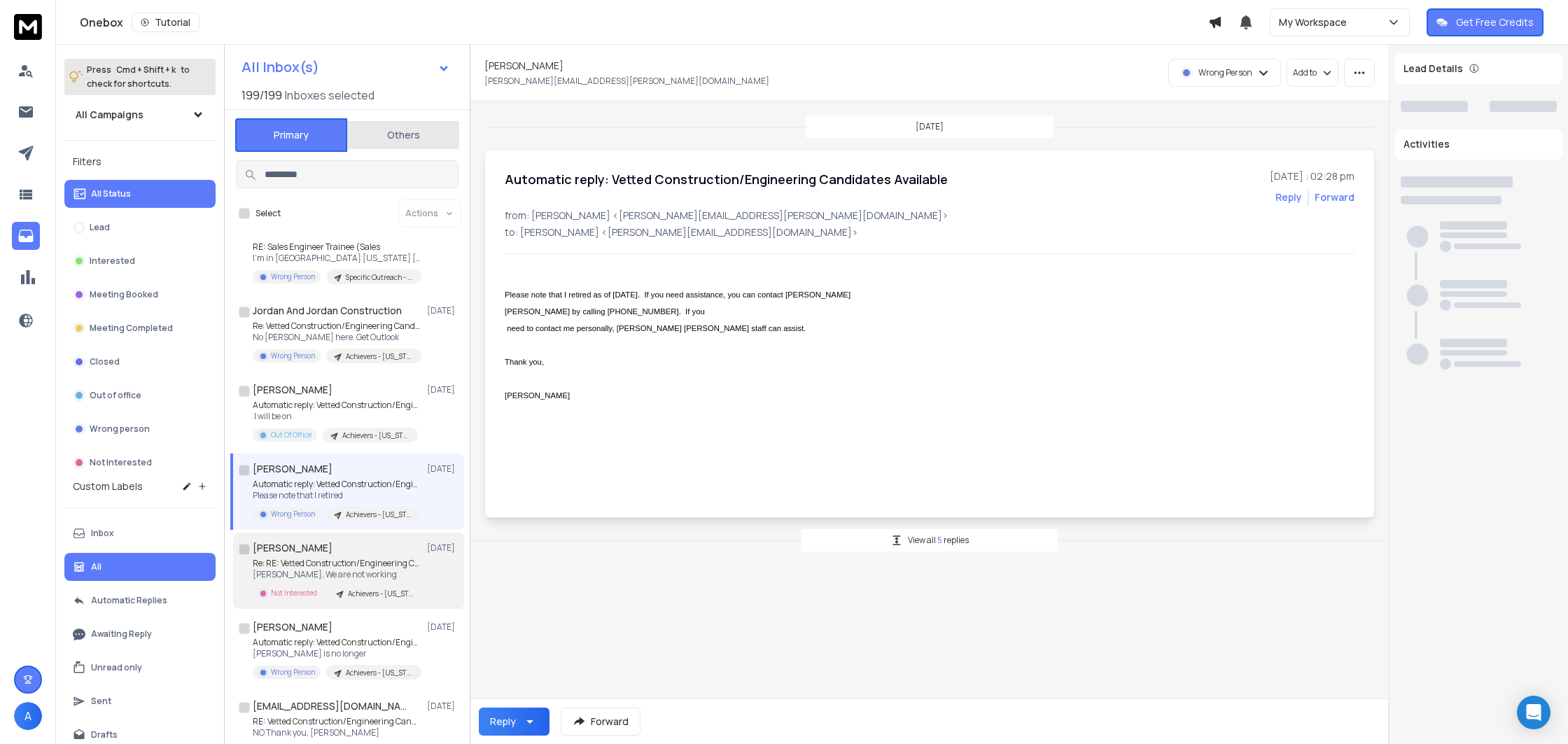
click at [359, 559] on p "Re: RE: Vetted Construction/Engineering Candidates" at bounding box center [336, 563] width 167 height 11
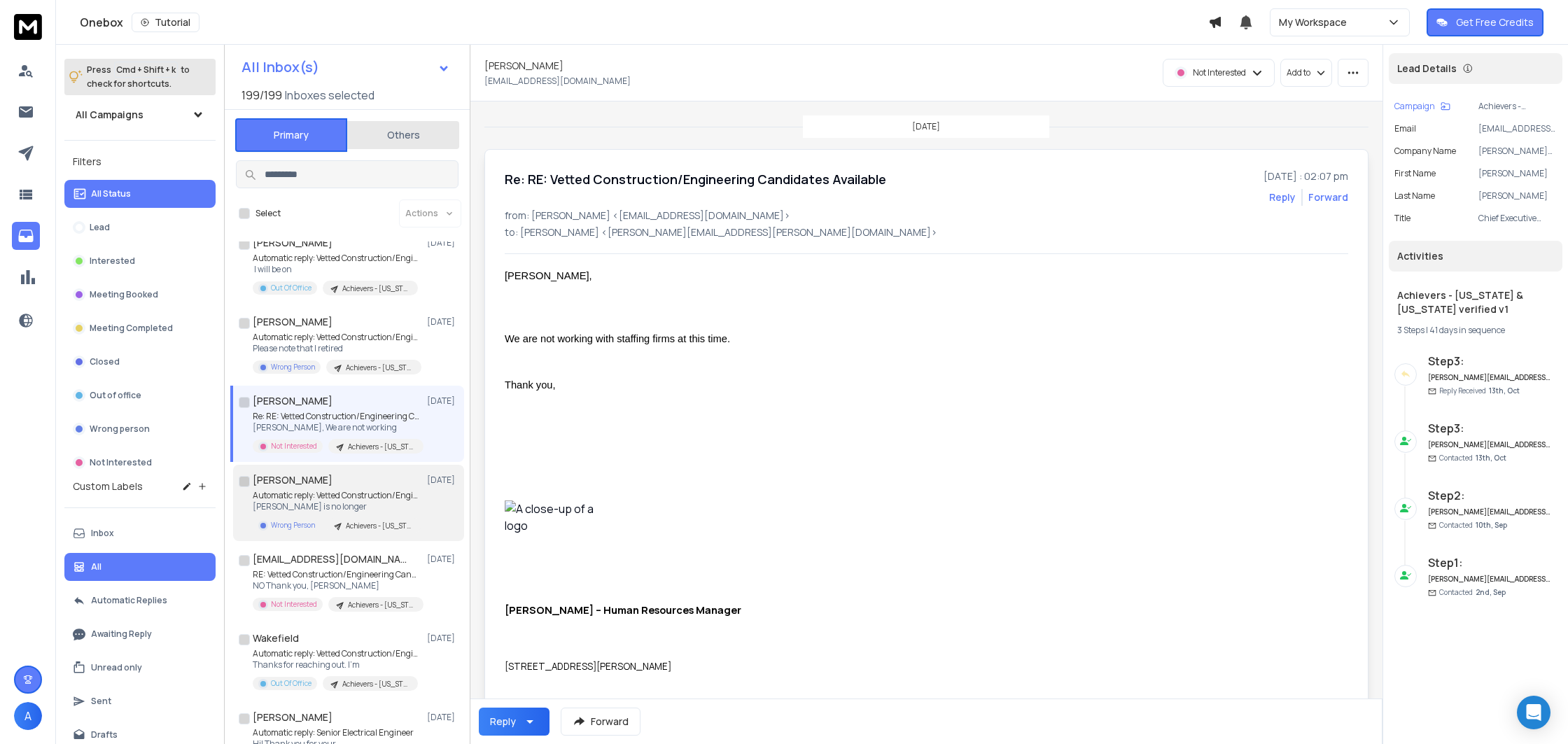
click at [357, 478] on div "Jeff D. Hamilton 13 Oct" at bounding box center [355, 480] width 205 height 14
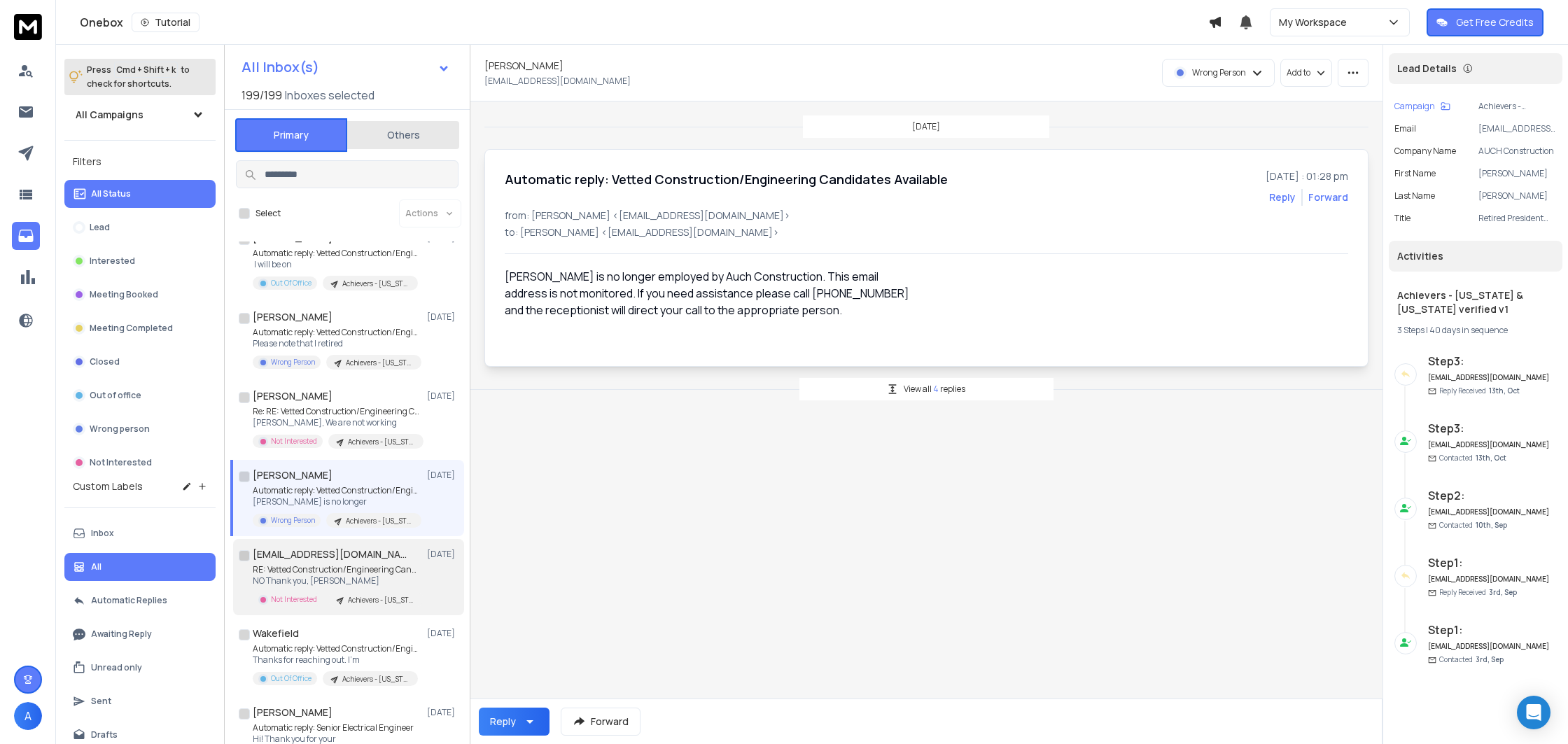
click at [366, 568] on p "RE: Vetted Construction/Engineering Candidates Available" at bounding box center [336, 570] width 167 height 11
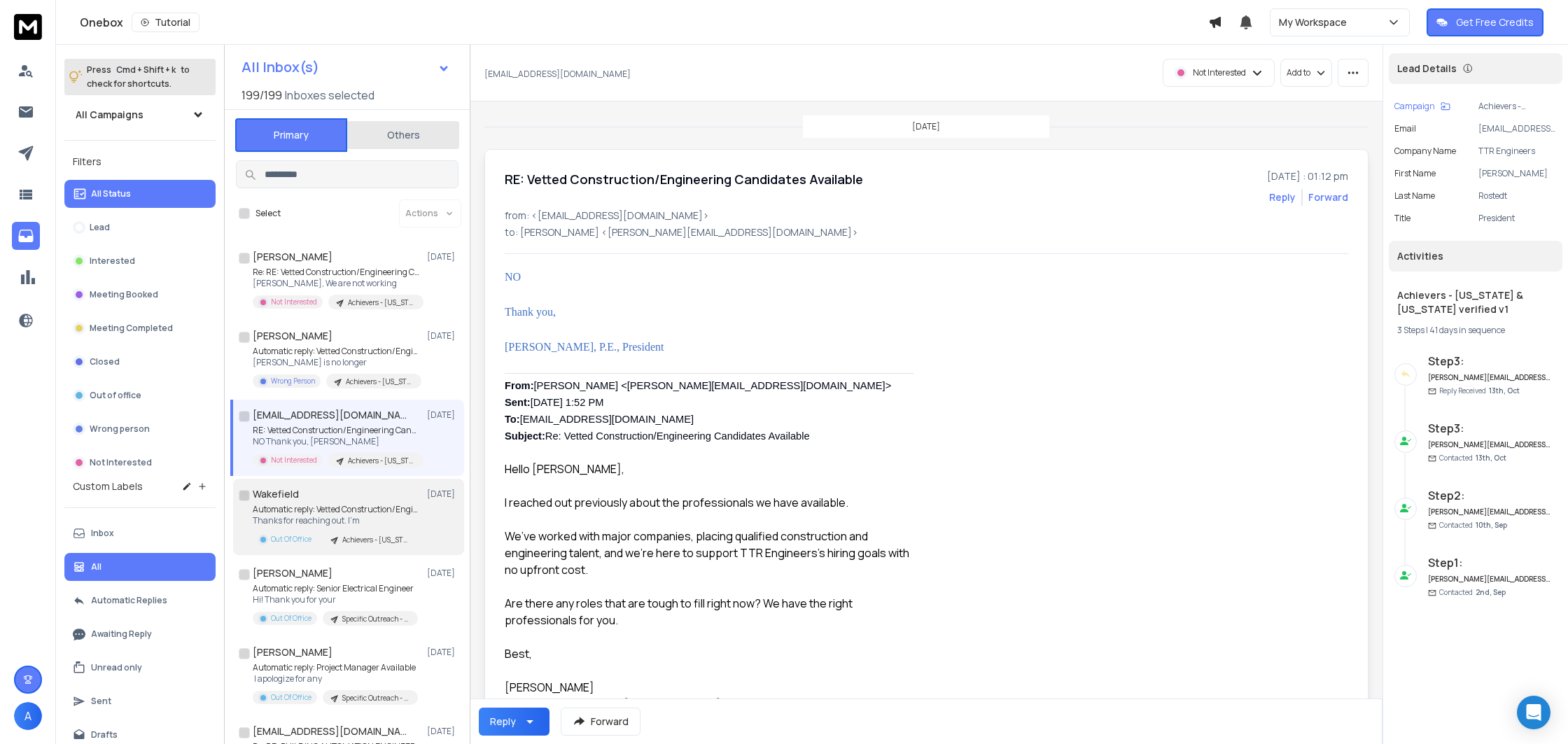
click at [357, 502] on div "Wakefield 13 Oct Automatic reply: Vetted Construction/Engineering Candidates Th…" at bounding box center [355, 517] width 205 height 60
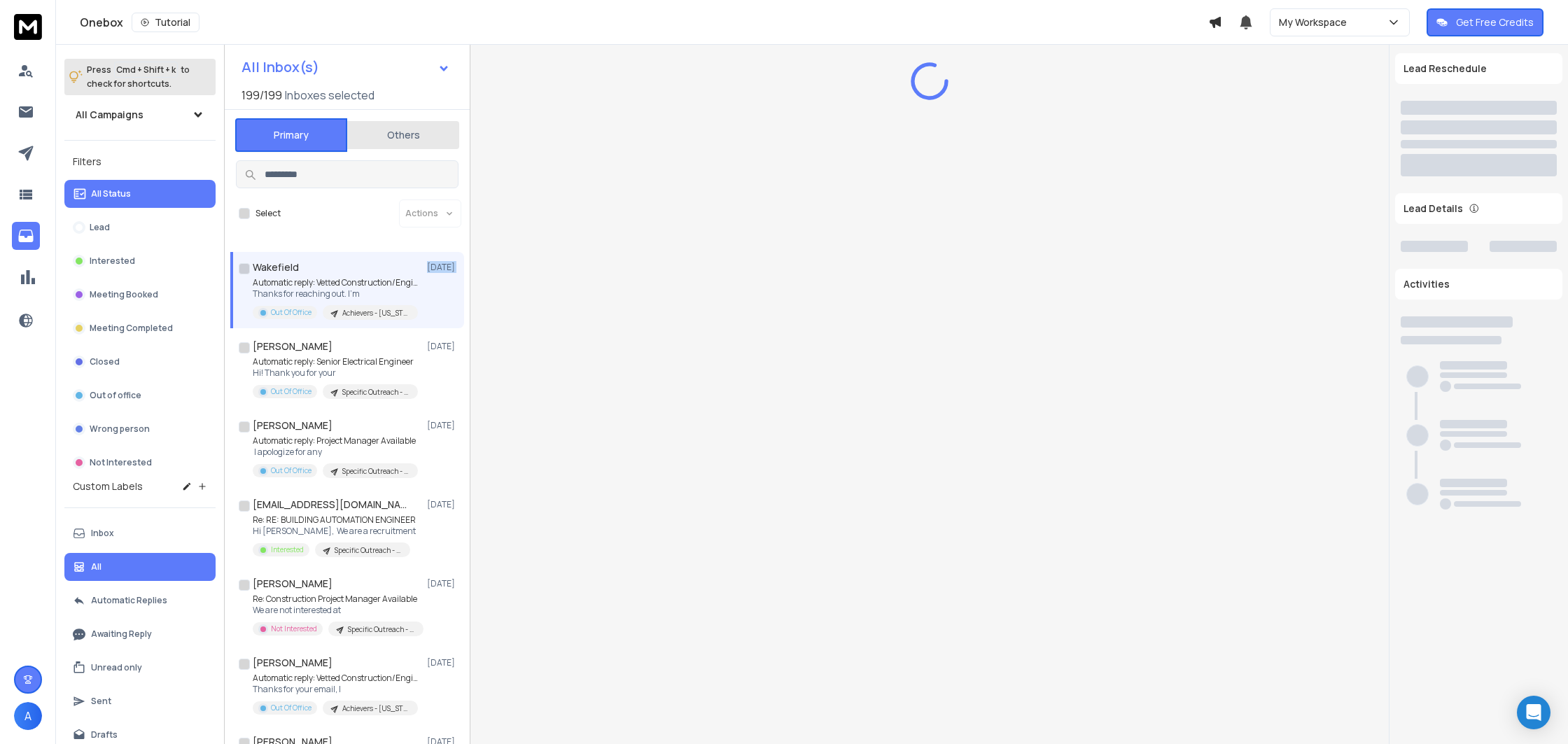
scroll to position [714, 0]
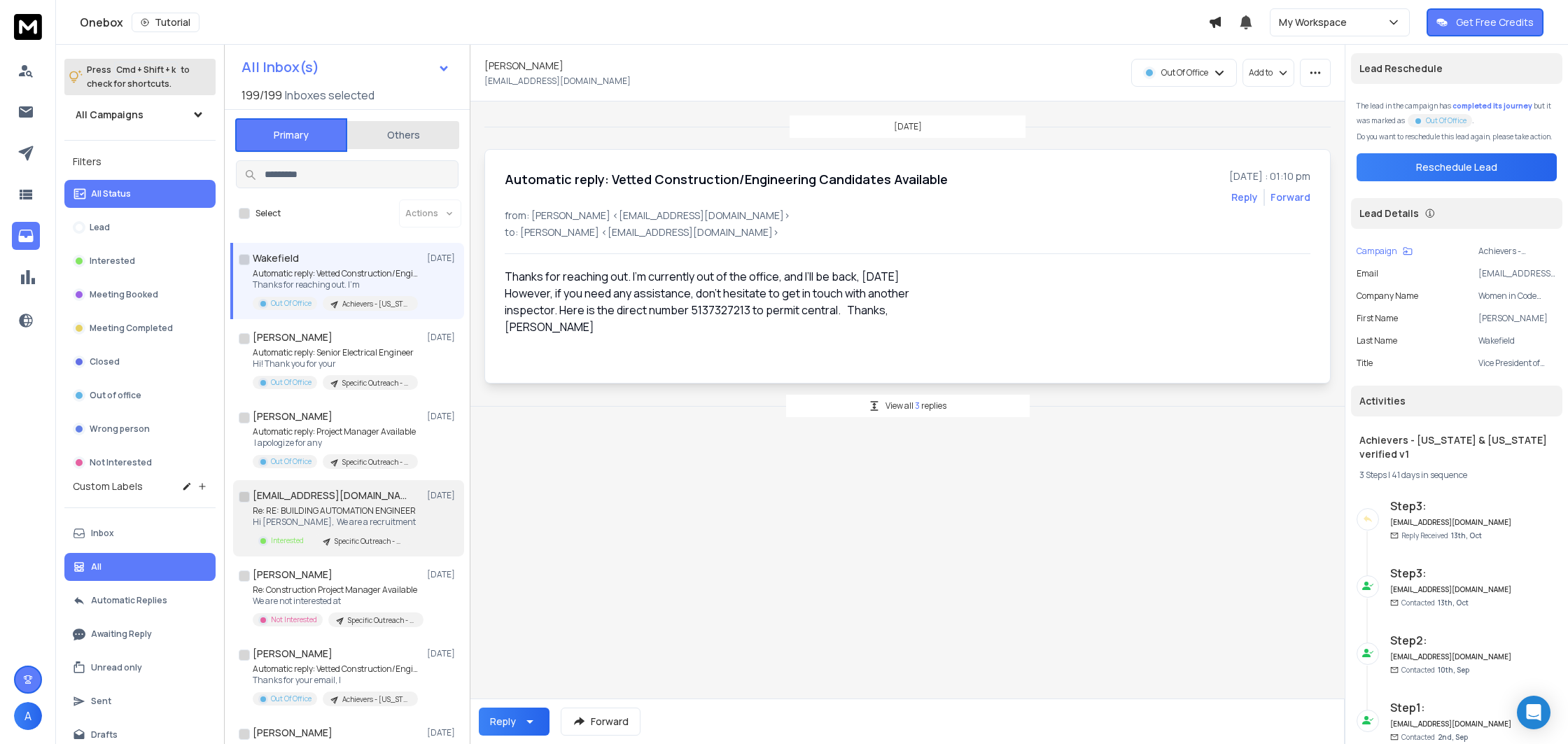
click at [363, 504] on div "KJoshaway@whgardiner.com 13 Oct Re: RE: BUILDING AUTOMATION ENGINEER Hi Kimberl…" at bounding box center [355, 518] width 205 height 60
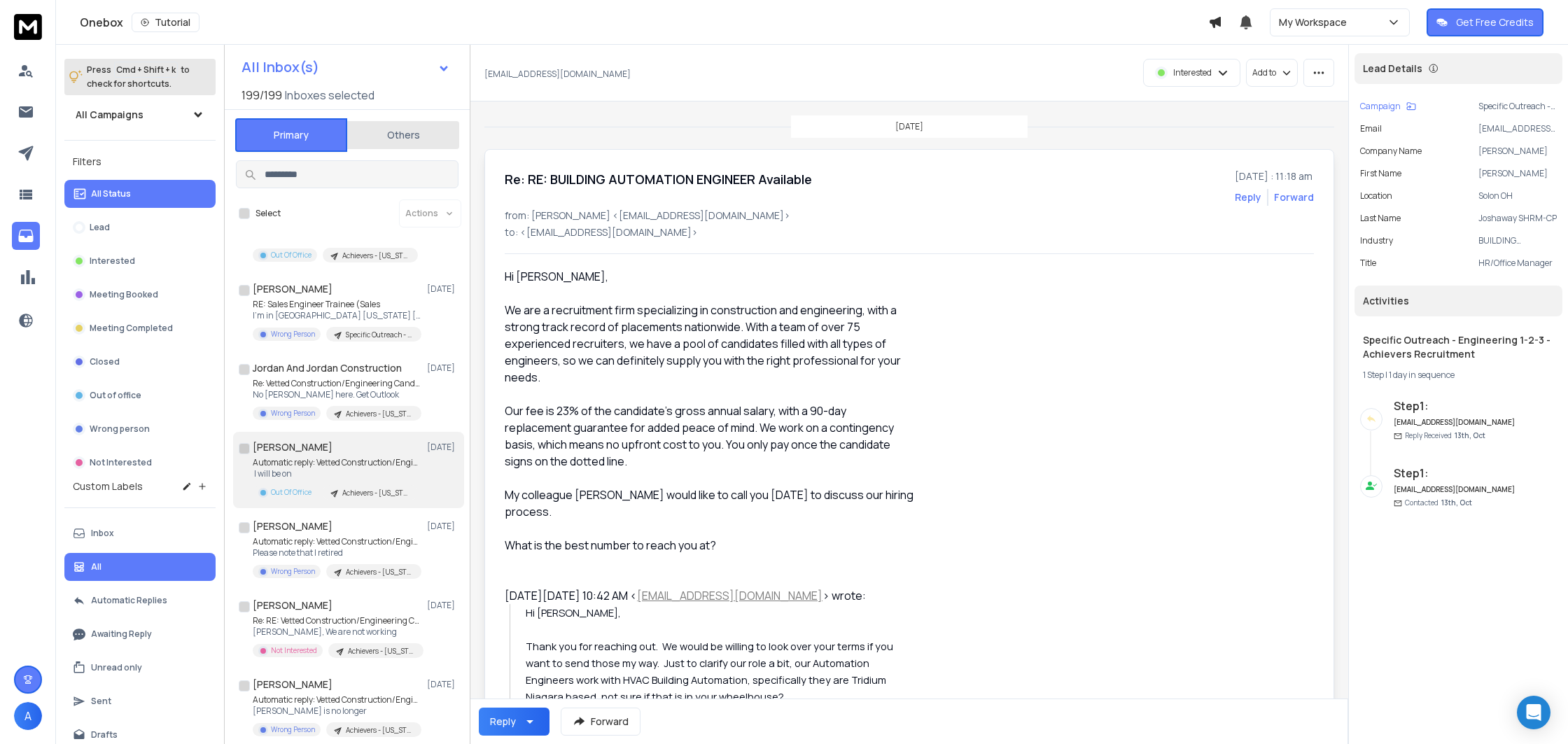
scroll to position [0, 0]
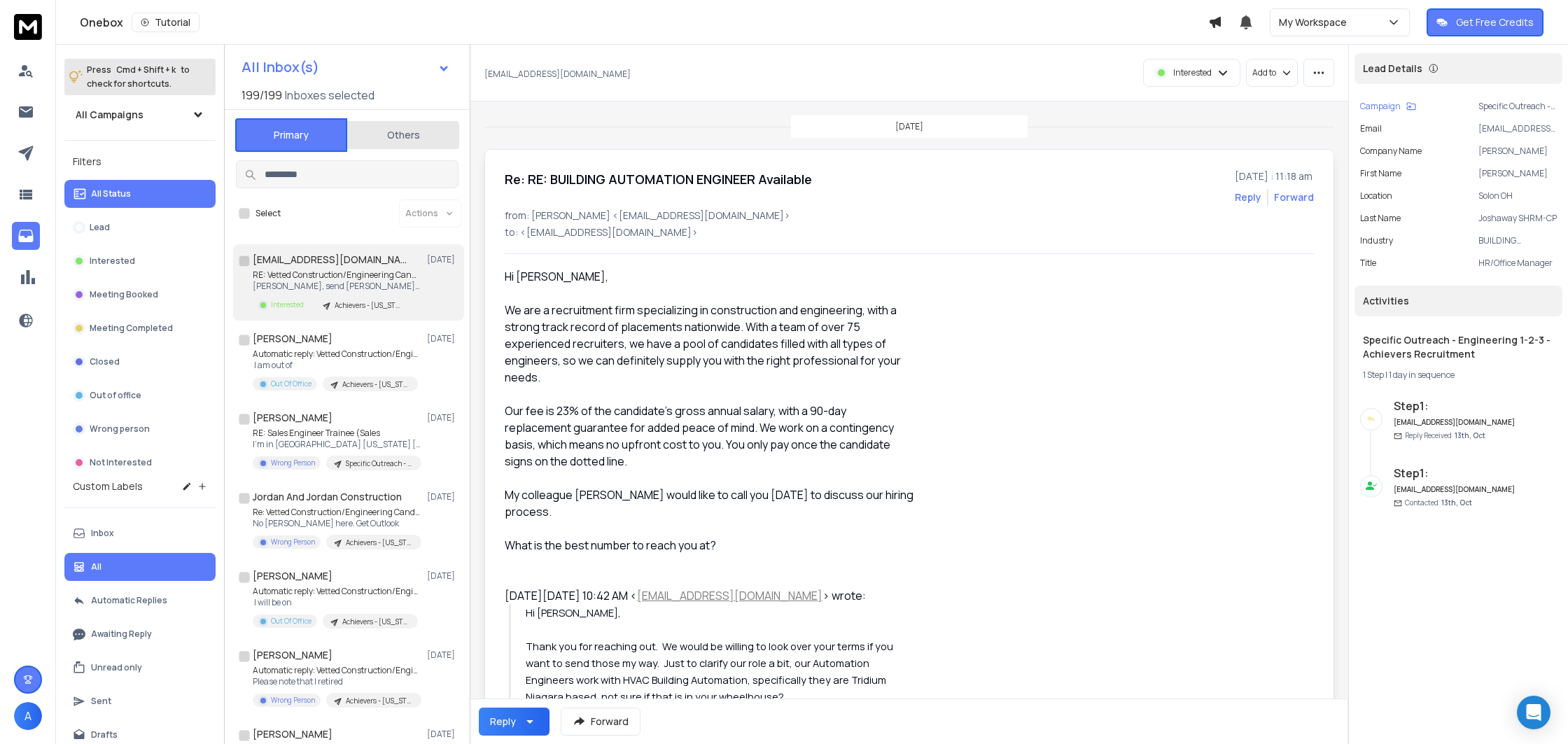
click at [376, 257] on div "aeribo@ribwaygroup.com 13 Oct" at bounding box center [355, 259] width 205 height 14
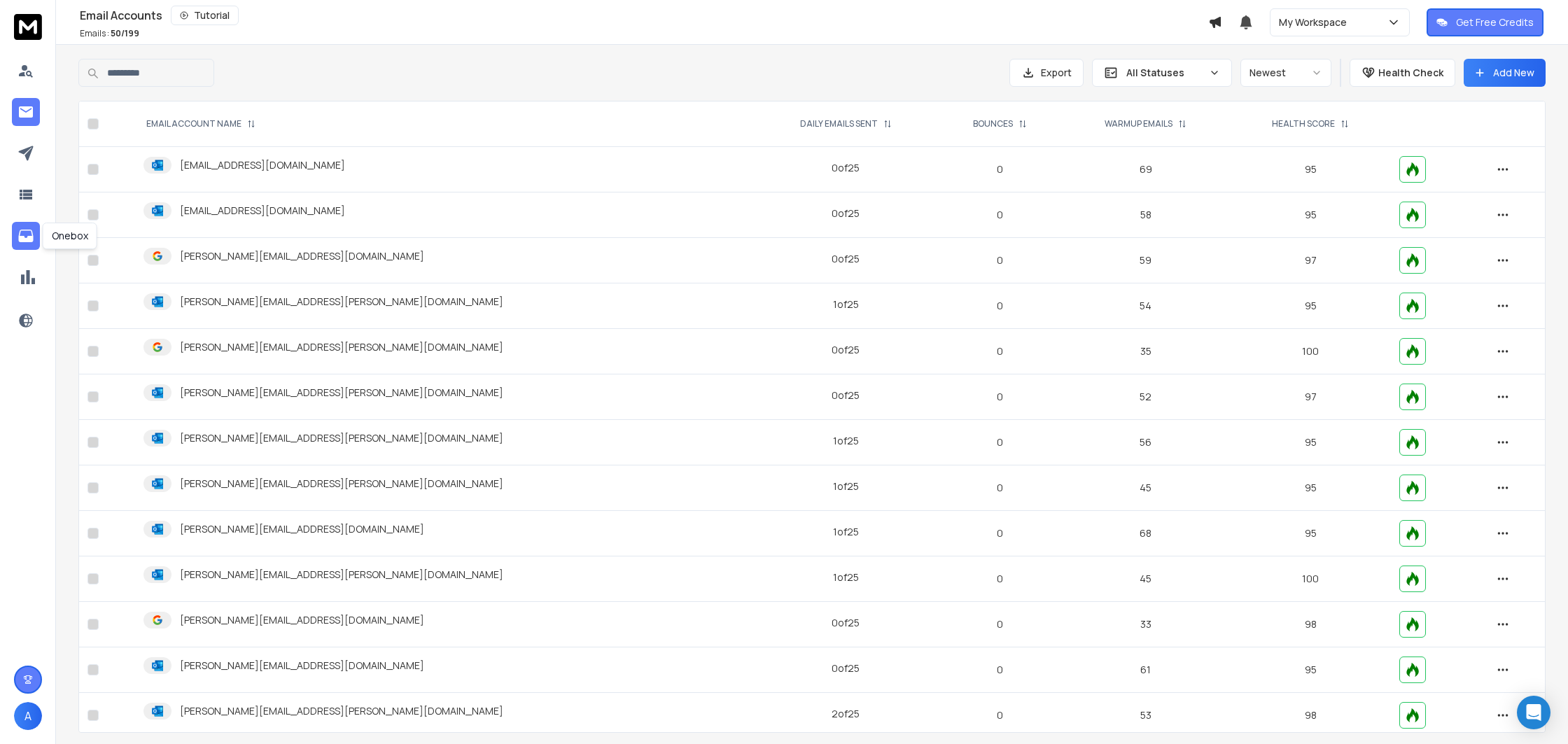
click at [31, 240] on icon at bounding box center [26, 236] width 15 height 12
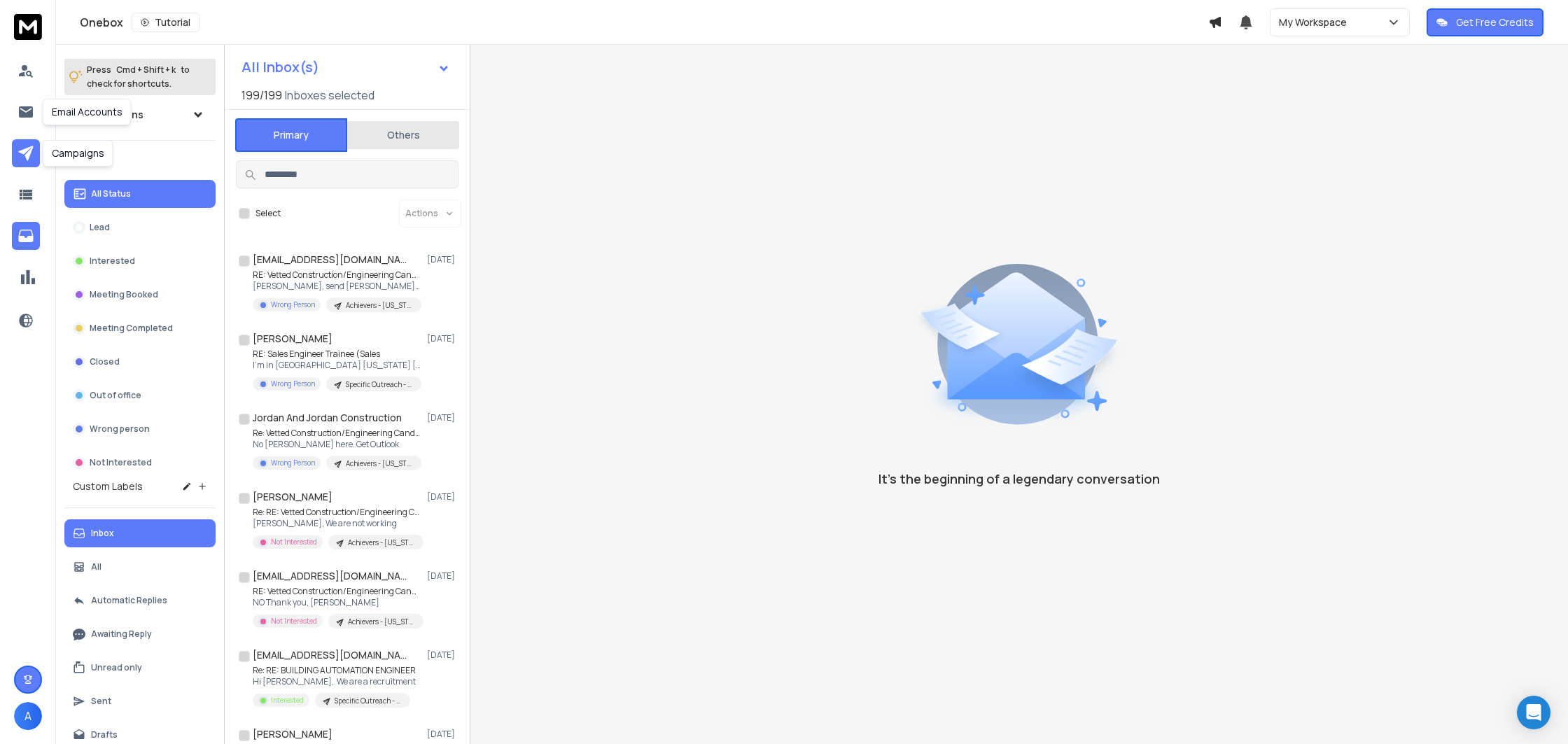
click at [30, 147] on icon at bounding box center [26, 154] width 15 height 15
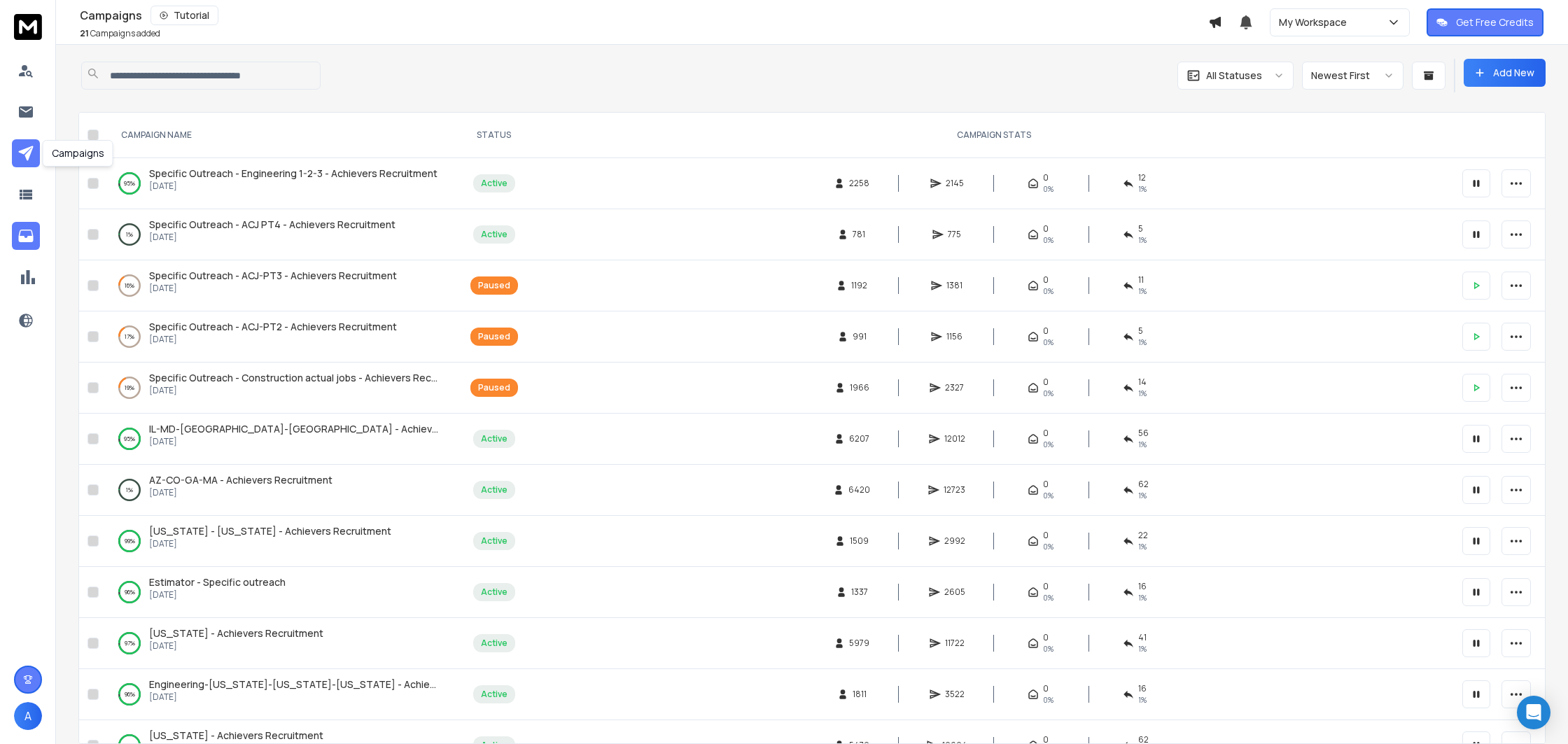
click at [26, 246] on link at bounding box center [26, 236] width 28 height 28
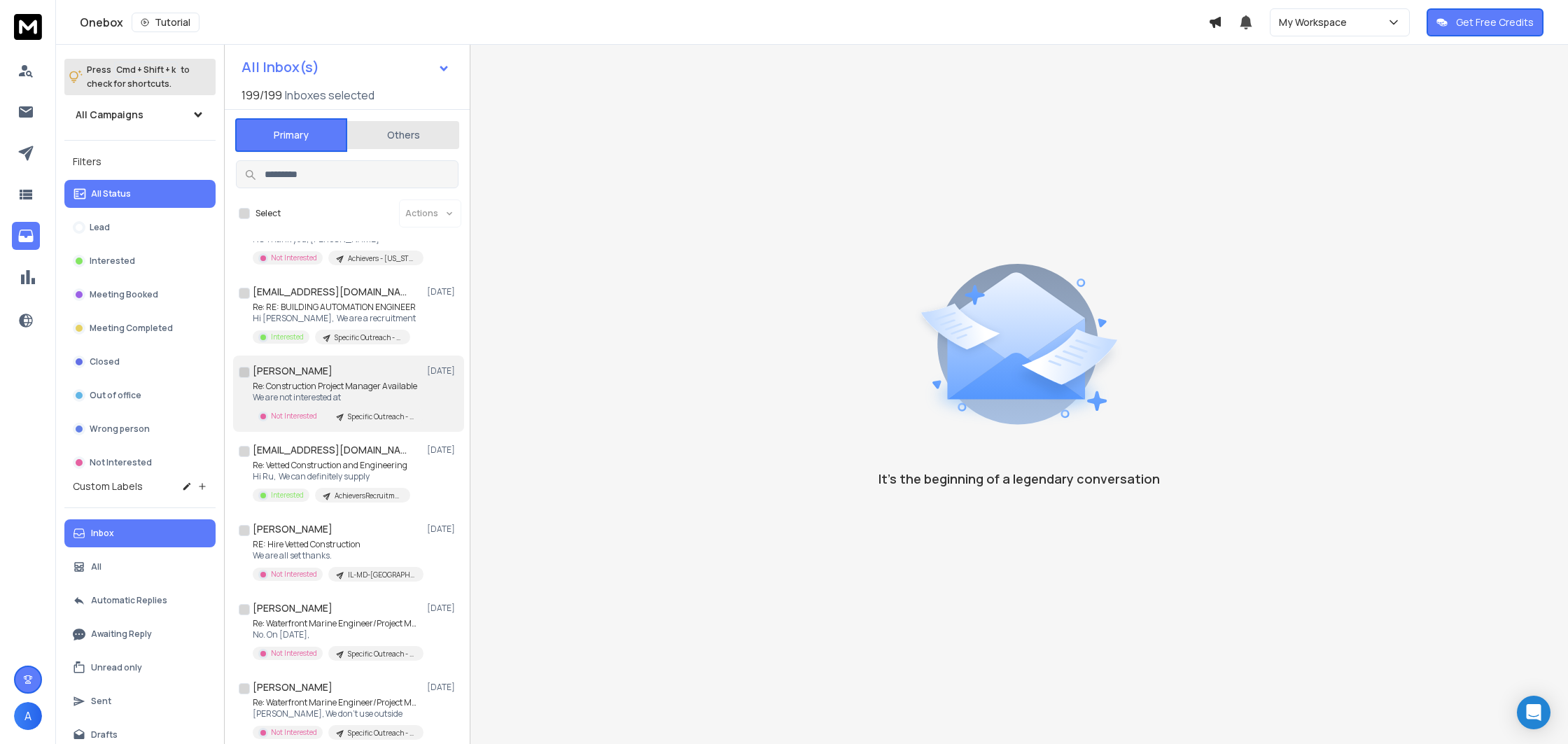
scroll to position [364, 0]
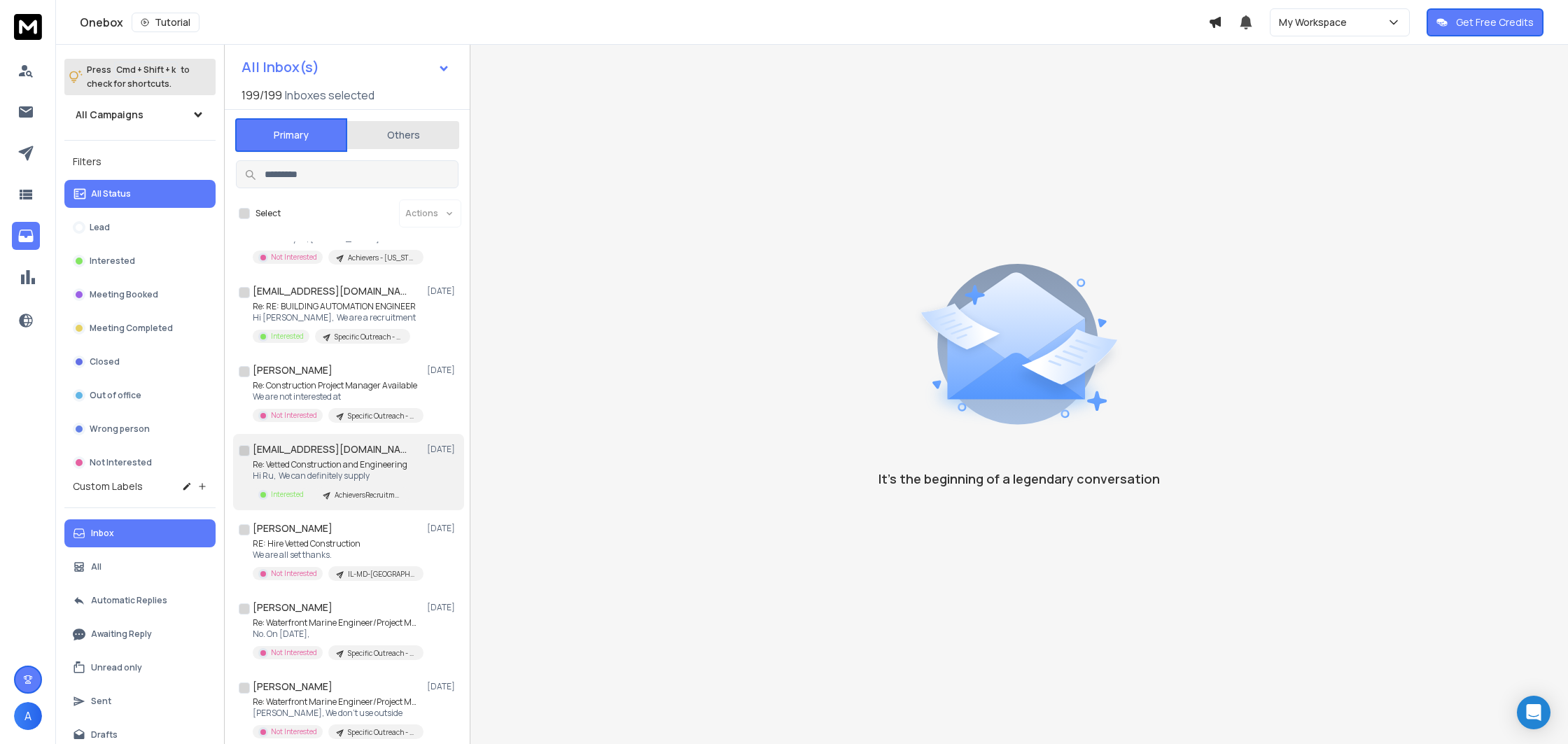
click at [309, 450] on h1 "[EMAIL_ADDRESS][DOMAIN_NAME]" at bounding box center [329, 449] width 154 height 14
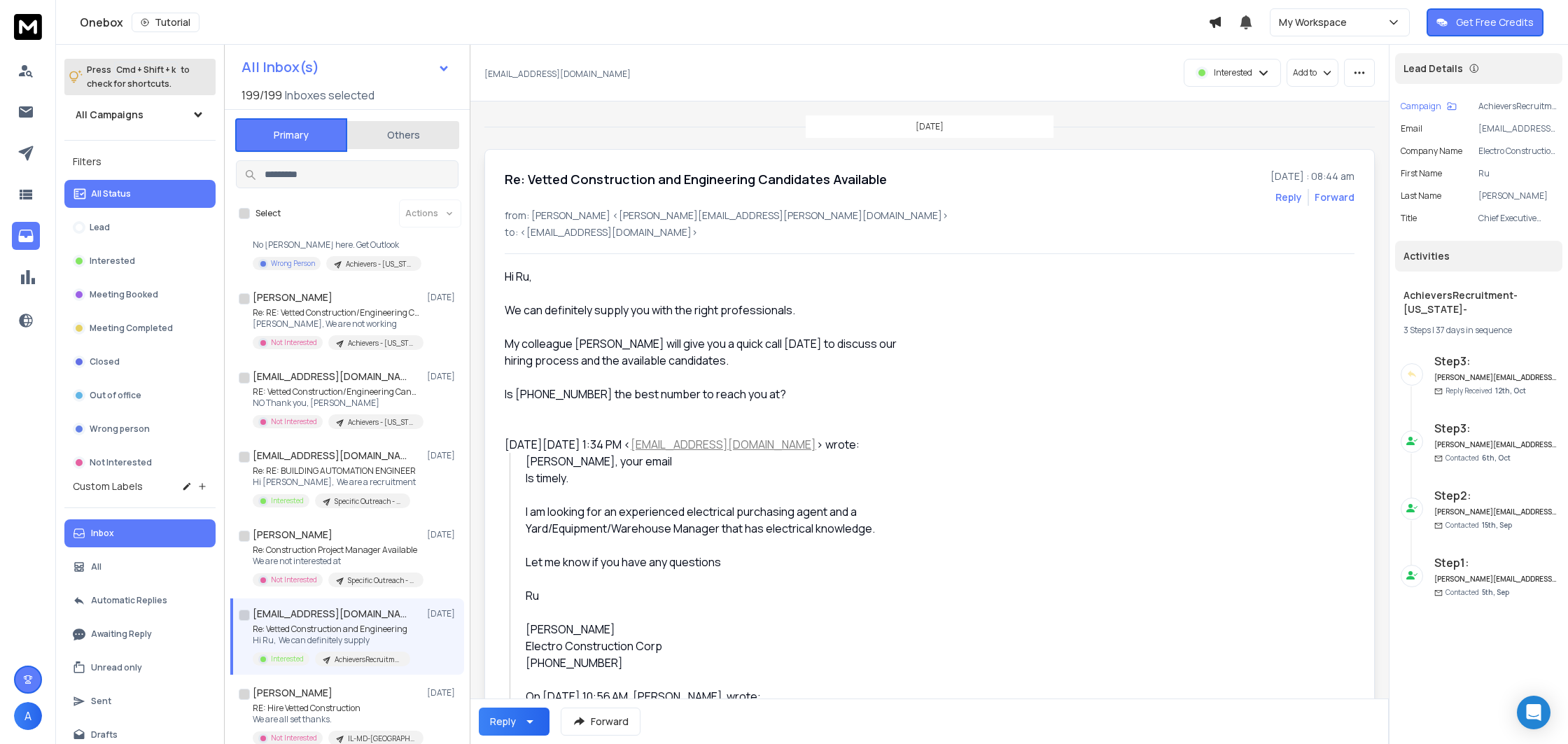
scroll to position [0, 0]
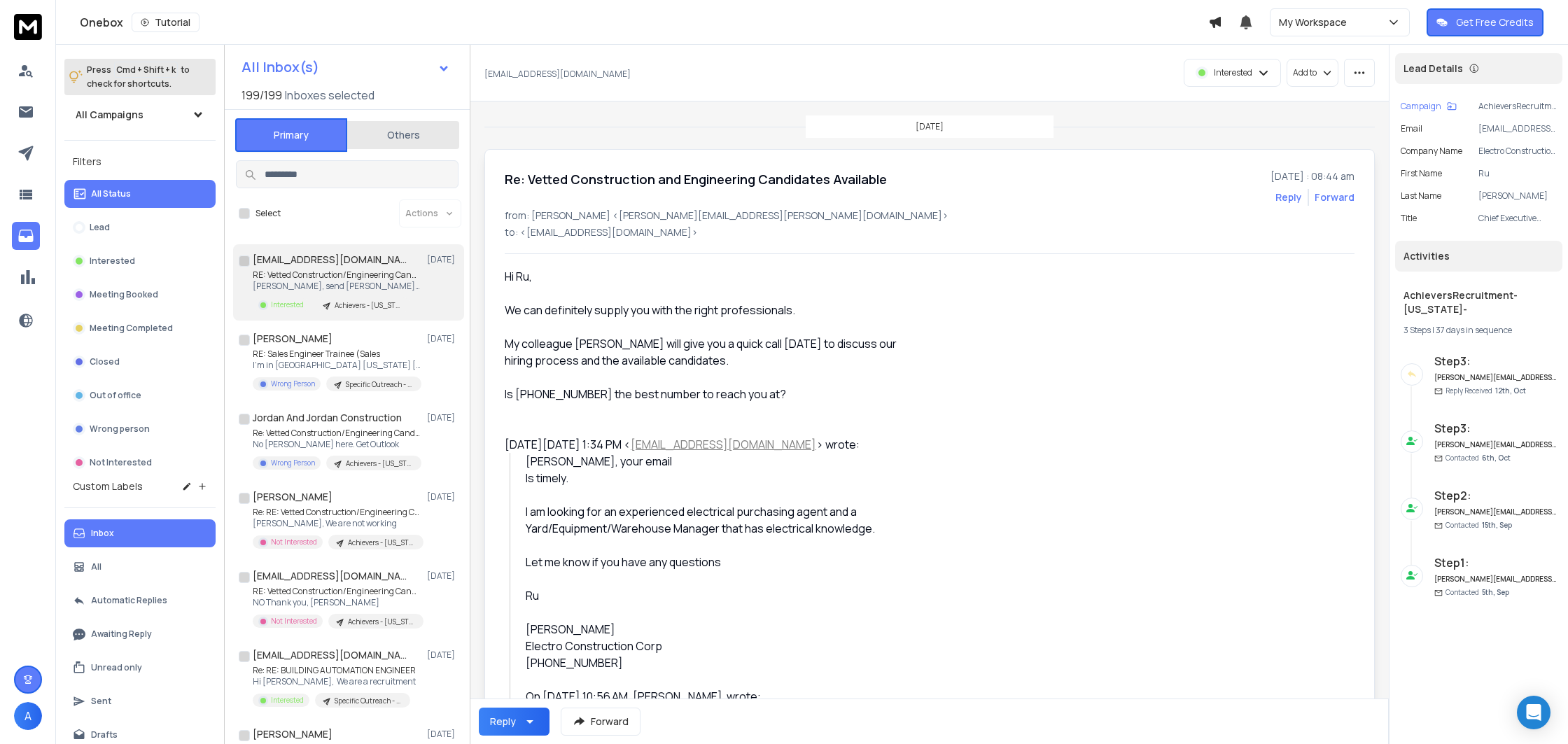
click at [267, 275] on p "RE: Vetted Construction/Engineering Candidates Available" at bounding box center [336, 275] width 167 height 11
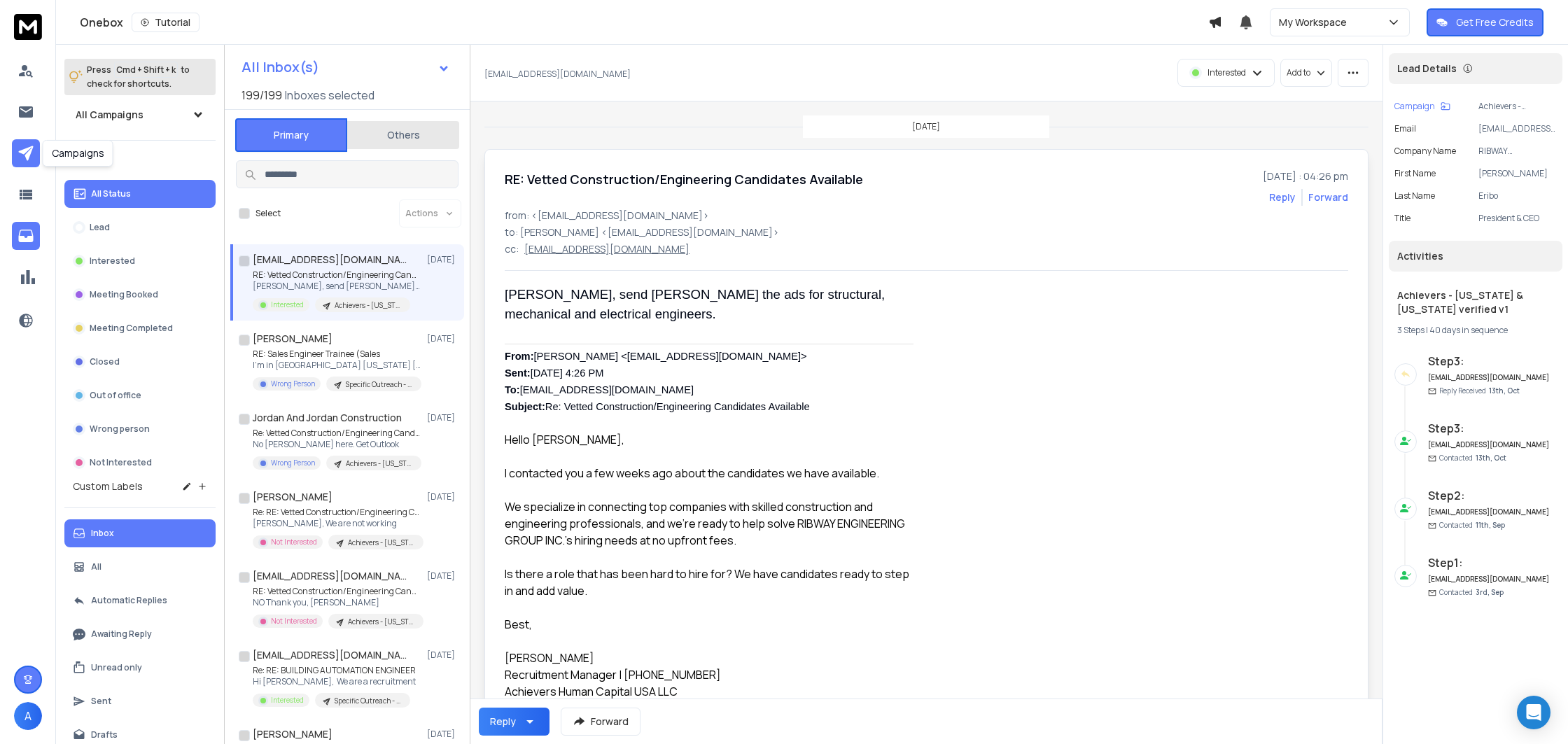
click at [30, 151] on icon at bounding box center [26, 154] width 15 height 15
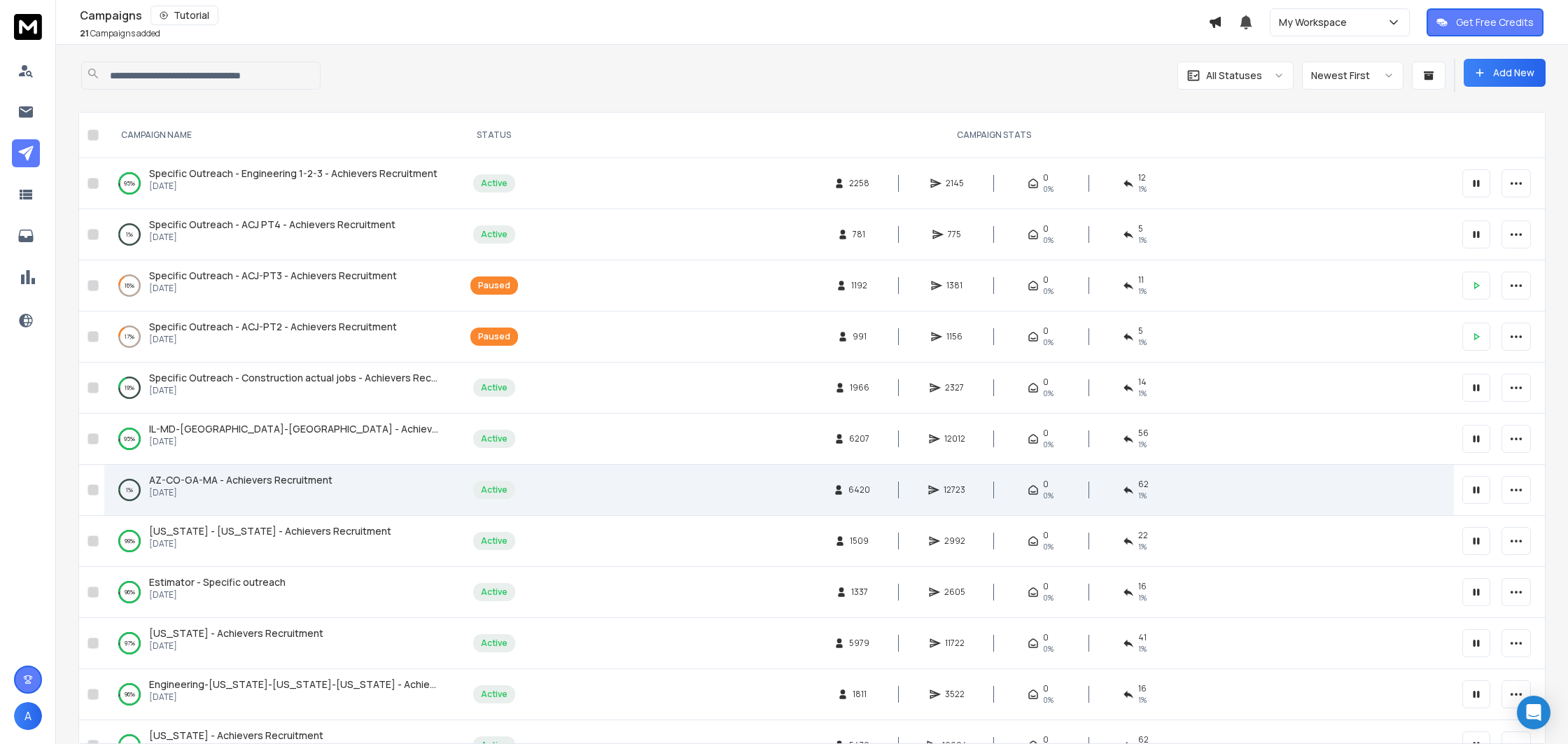
scroll to position [499, 0]
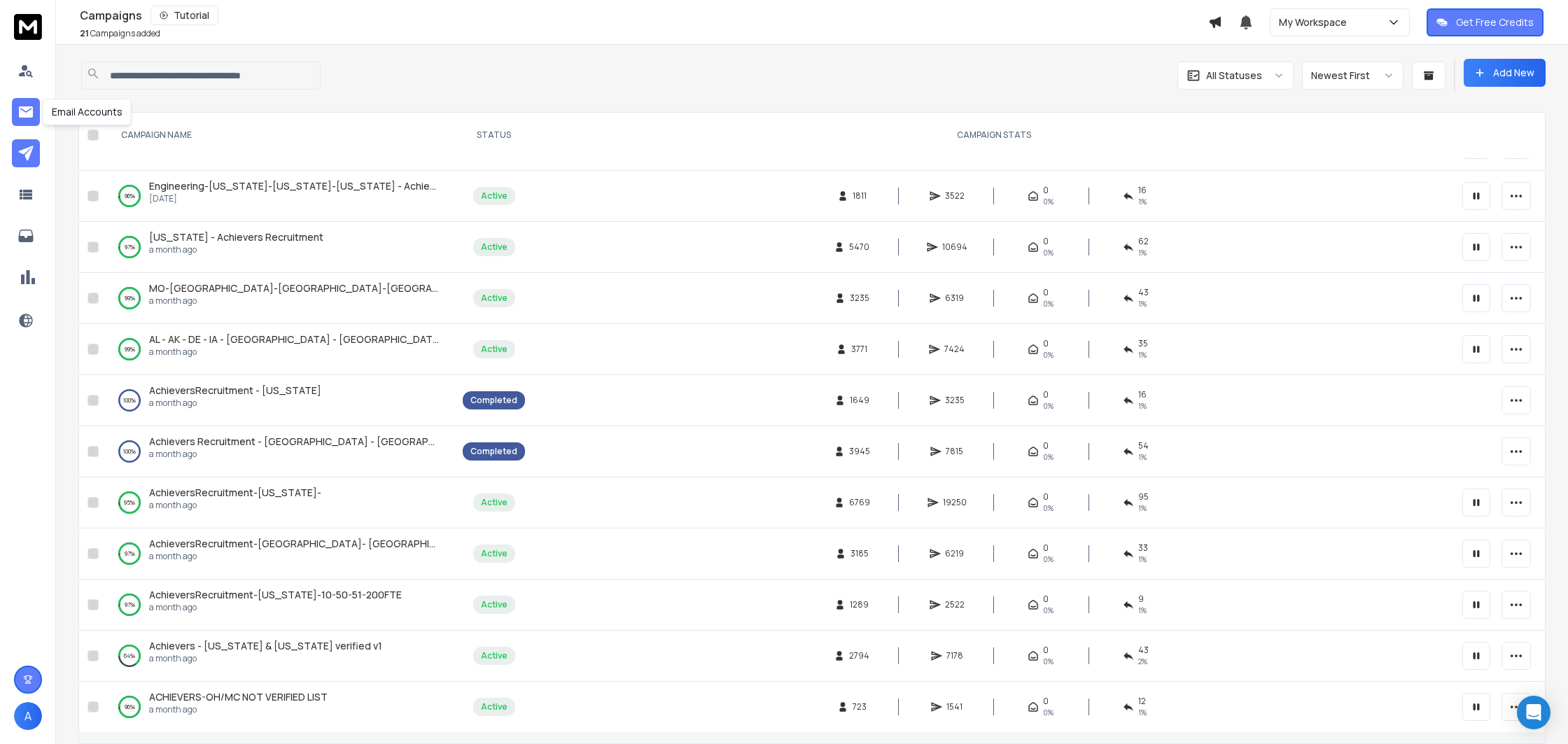
click at [16, 113] on link at bounding box center [26, 113] width 28 height 28
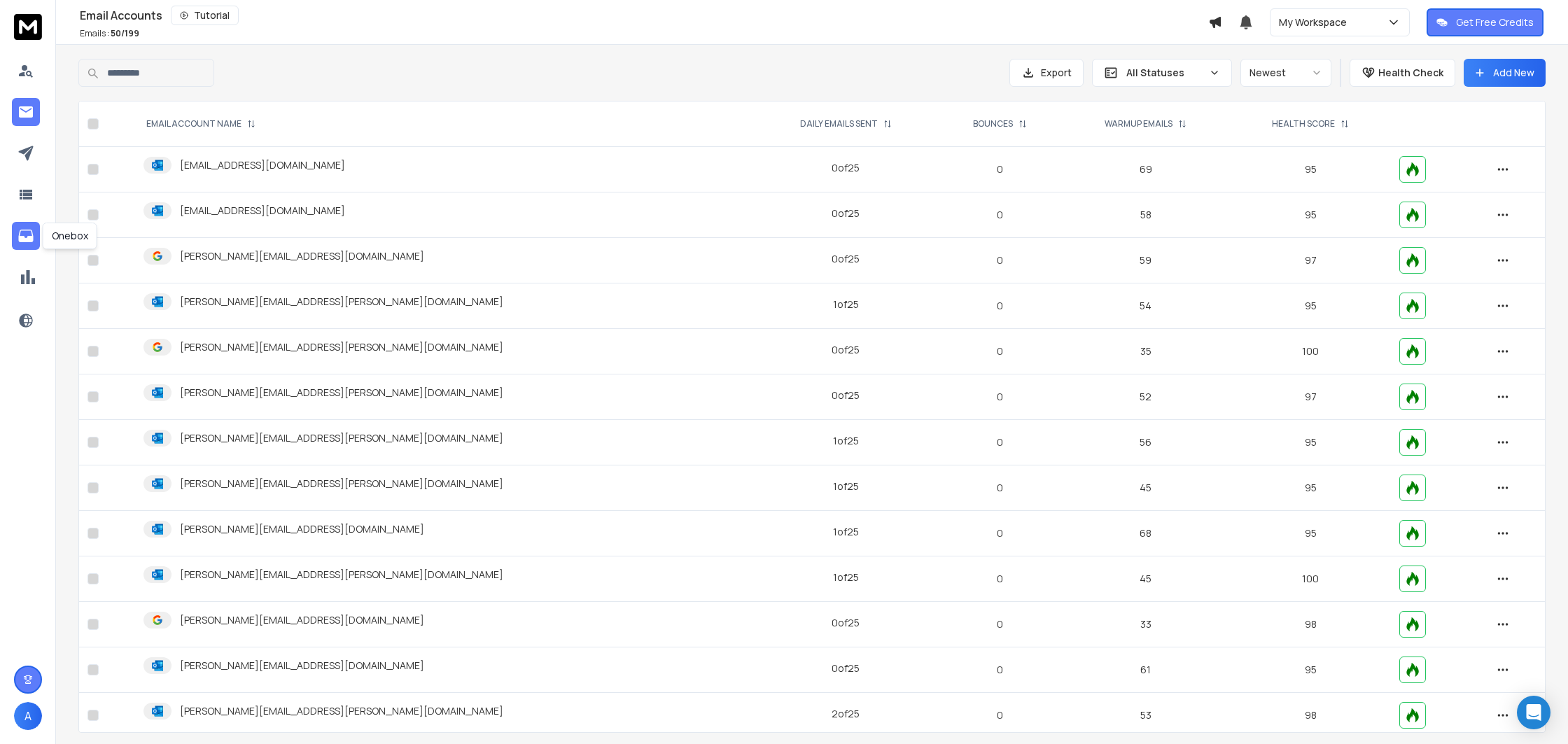
click at [28, 225] on link at bounding box center [26, 236] width 28 height 28
click at [35, 239] on link "1" at bounding box center [26, 236] width 28 height 28
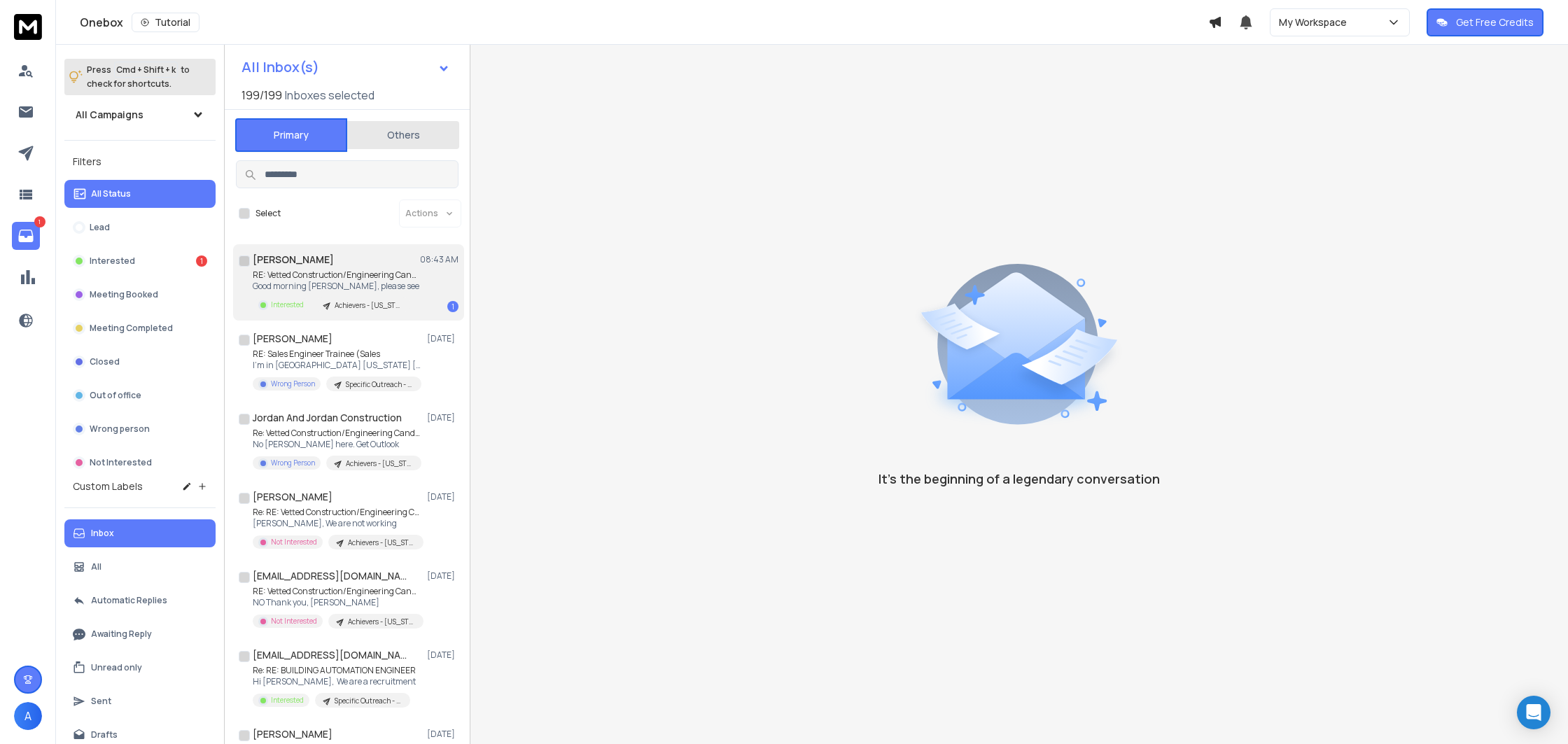
click at [358, 255] on div "[PERSON_NAME] 08:43 AM" at bounding box center [355, 259] width 205 height 14
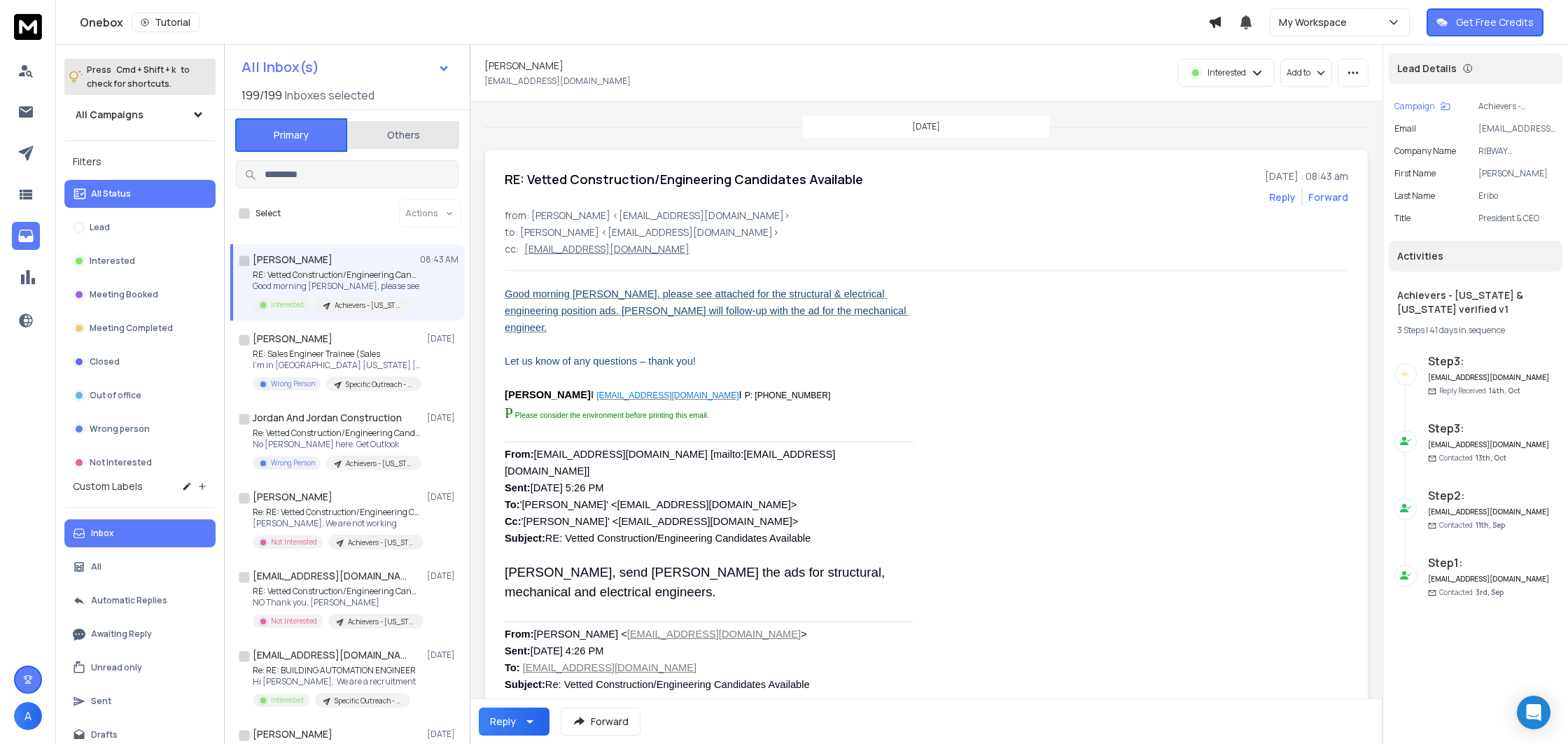
click at [586, 308] on span "Good morning [PERSON_NAME], please see attached for the structural & electrical…" at bounding box center [706, 310] width 404 height 44
click at [587, 294] on span "Good morning [PERSON_NAME], please see attached for the structural & electrical…" at bounding box center [706, 310] width 404 height 44
click at [634, 307] on span "Good morning [PERSON_NAME], please see attached for the structural & electrical…" at bounding box center [706, 310] width 404 height 44
drag, startPoint x: 684, startPoint y: 214, endPoint x: 762, endPoint y: 217, distance: 78.1
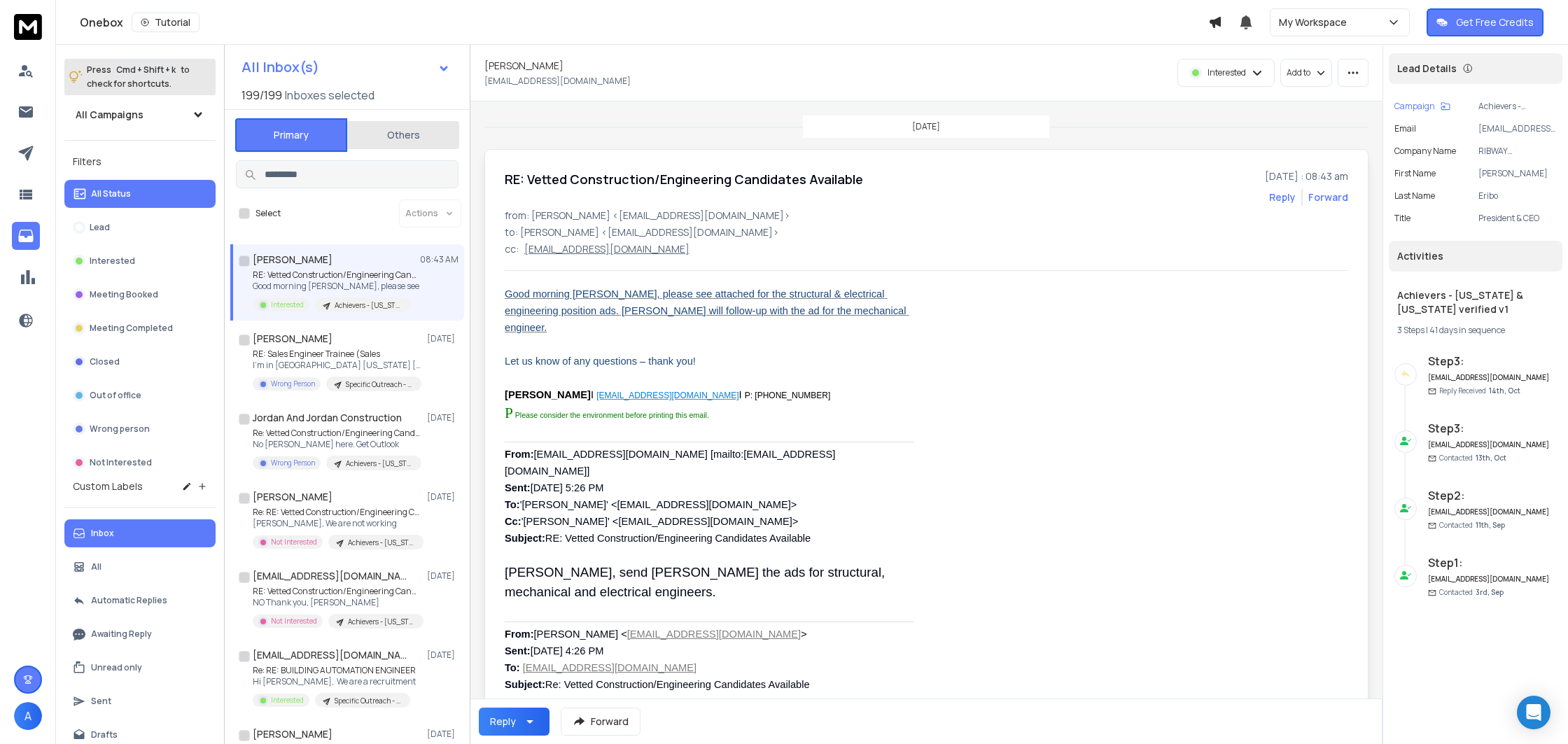
click at [762, 216] on p "from: [PERSON_NAME] <[EMAIL_ADDRESS][DOMAIN_NAME]>" at bounding box center [925, 215] width 843 height 14
copy p "[DOMAIN_NAME]"
